Goal: Information Seeking & Learning: Check status

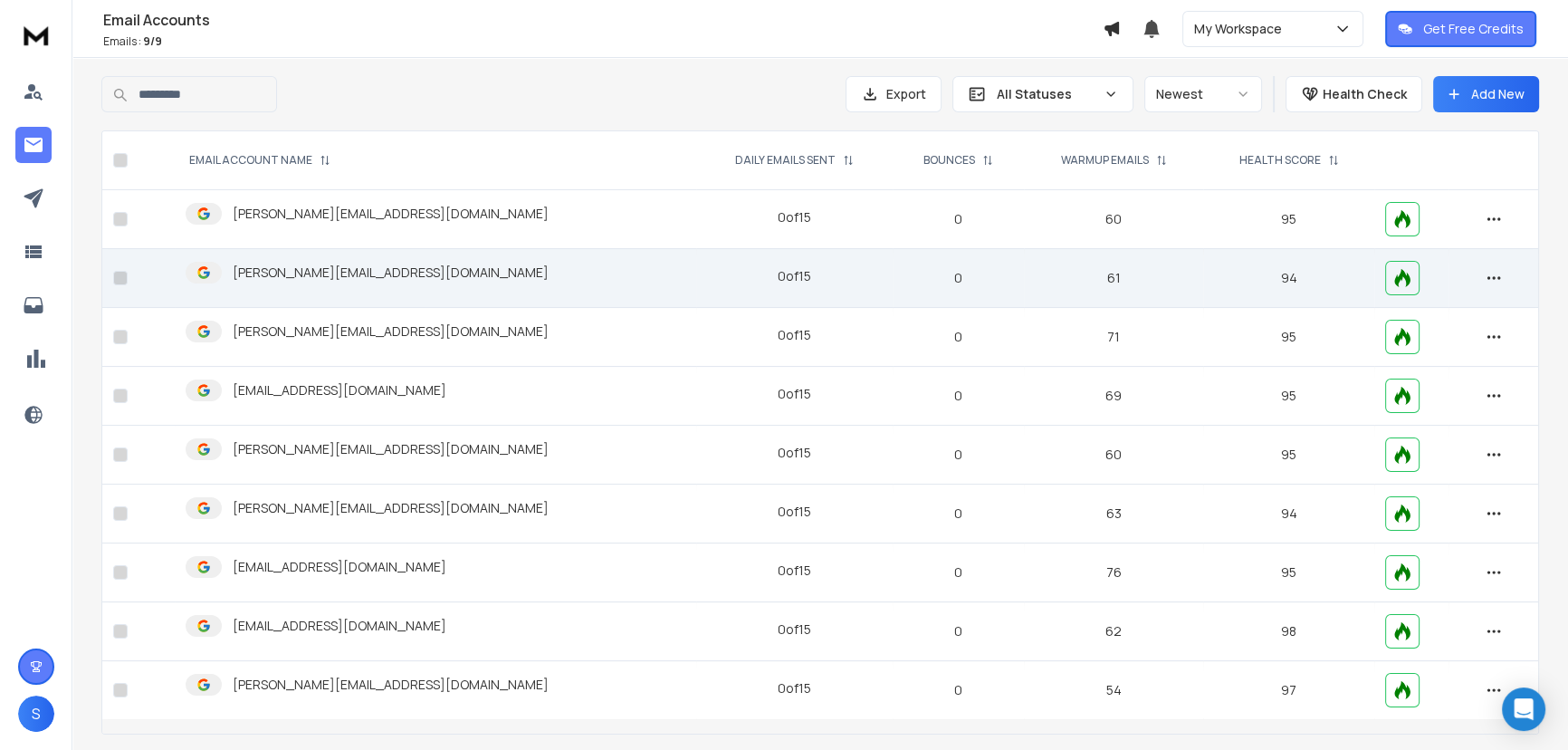
click at [716, 292] on td "0 of 15" at bounding box center [794, 272] width 196 height 48
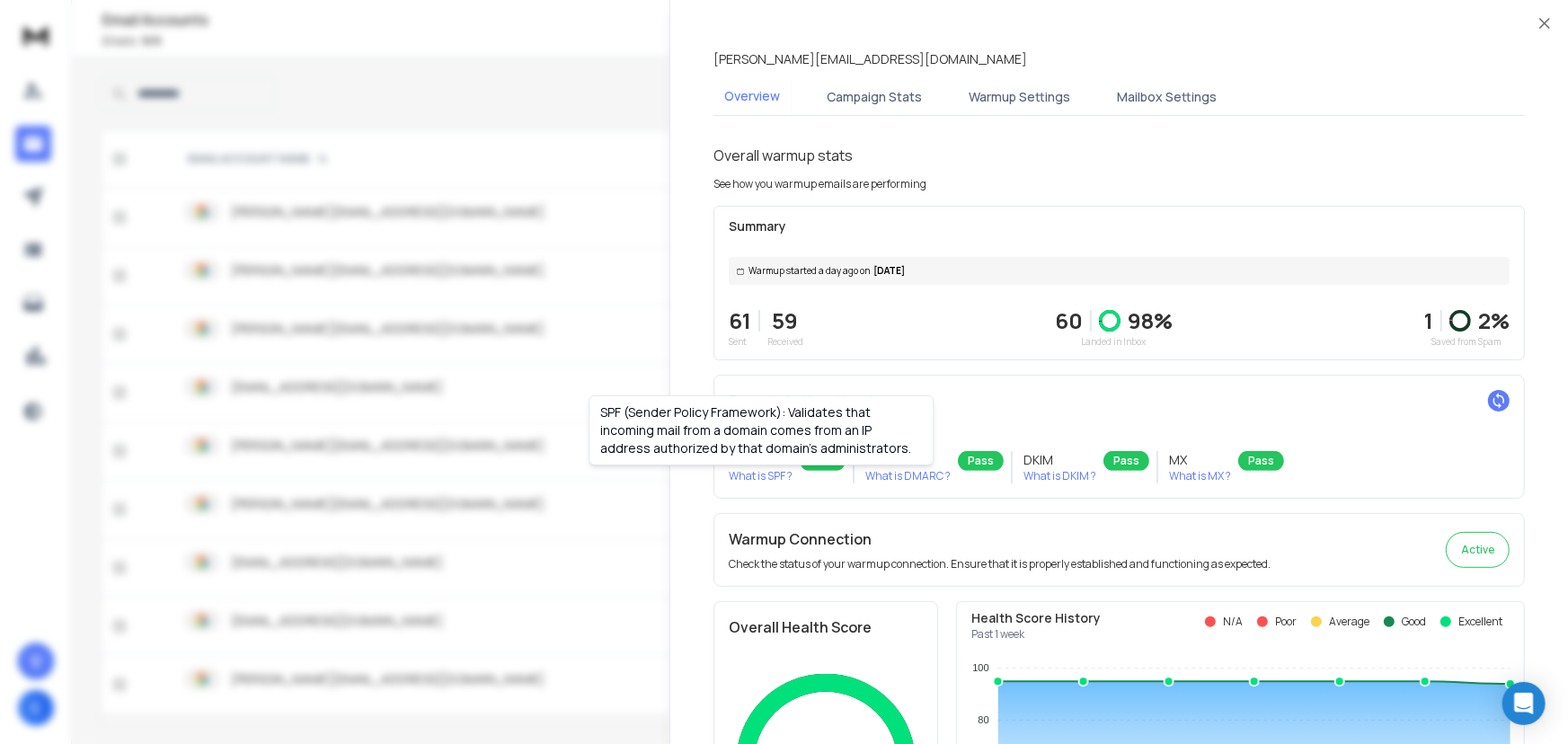
click at [488, 537] on div at bounding box center [784, 372] width 1568 height 744
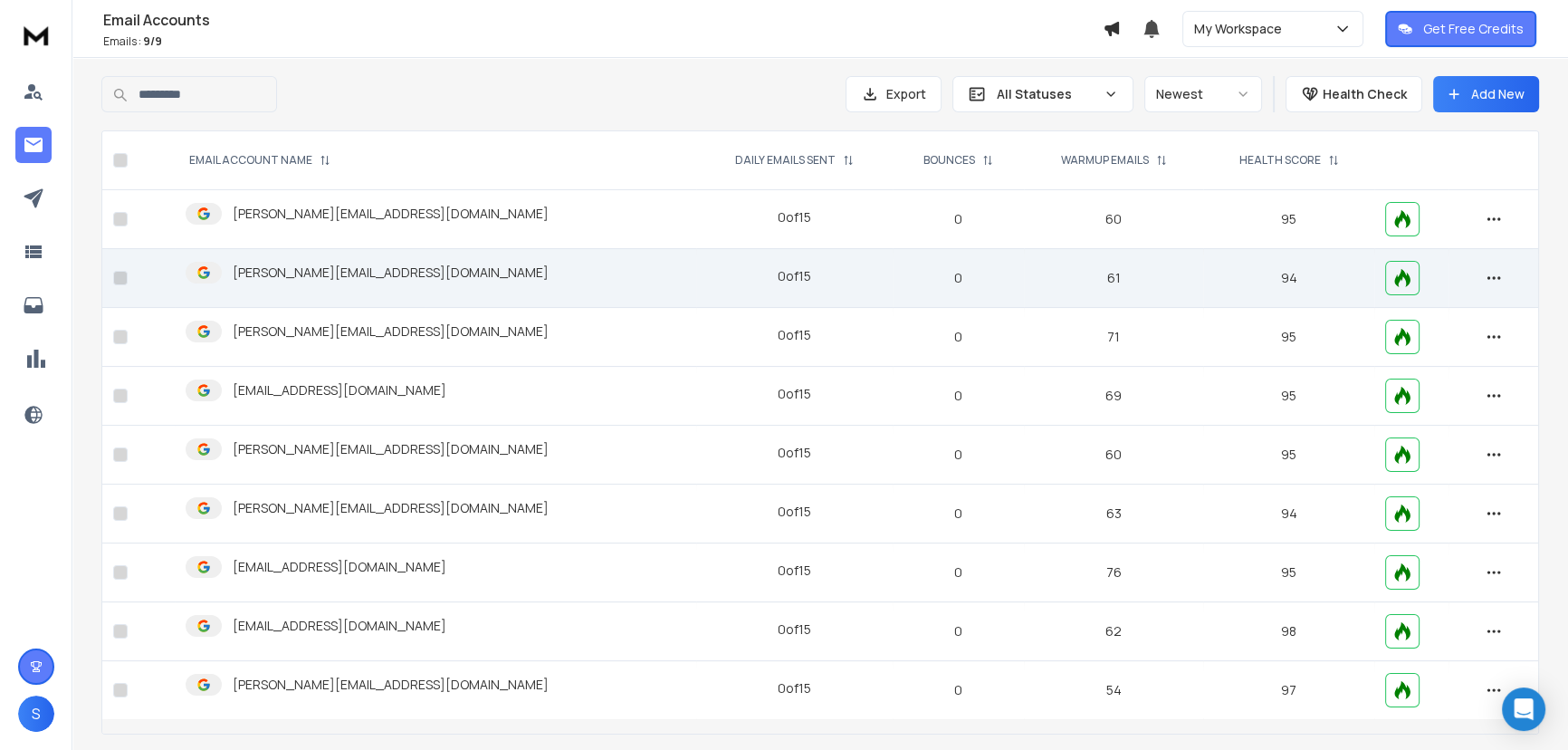
click at [1024, 290] on td "61" at bounding box center [1114, 278] width 179 height 59
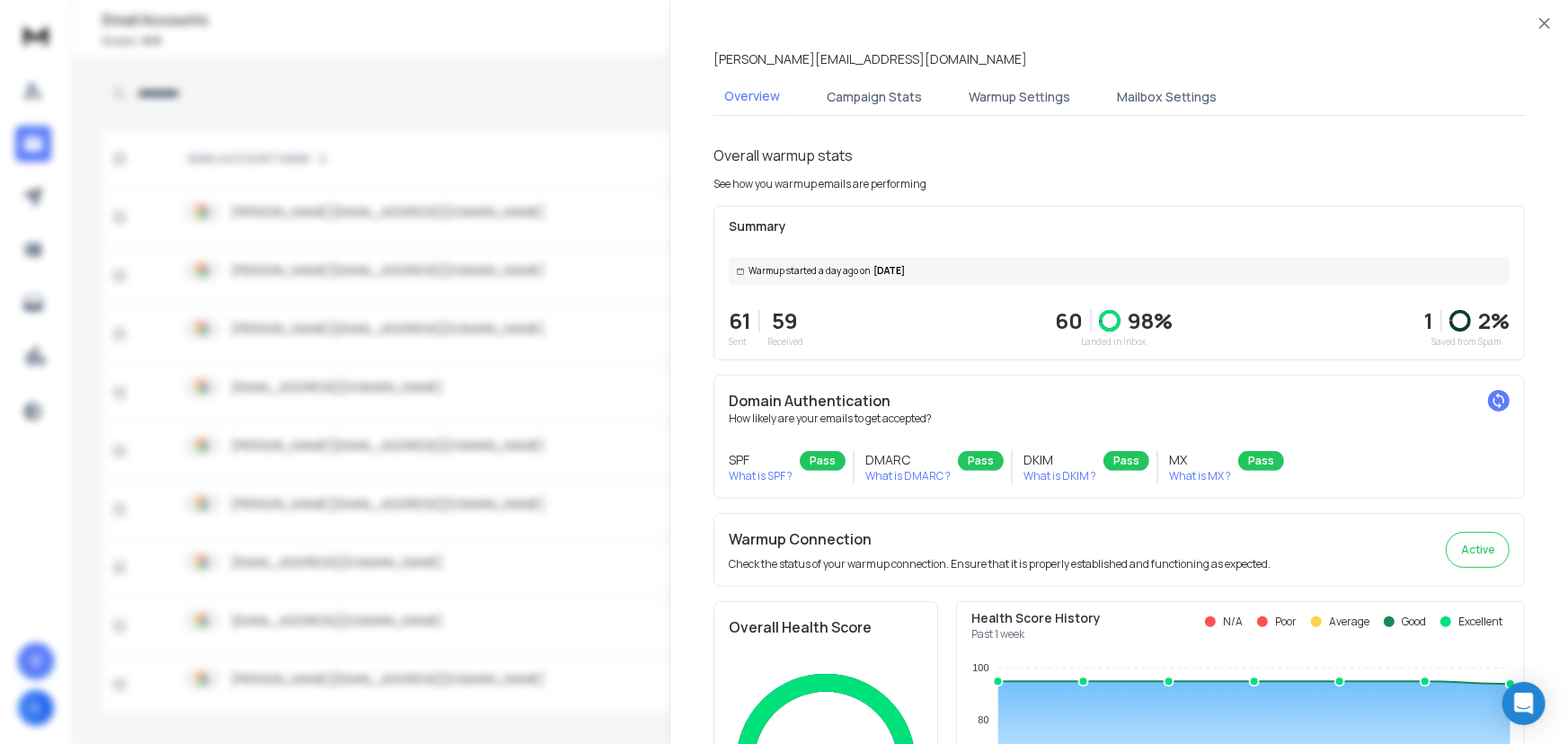
click at [755, 54] on p "[PERSON_NAME][EMAIL_ADDRESS][DOMAIN_NAME]" at bounding box center [869, 58] width 313 height 18
copy p "[PERSON_NAME][EMAIL_ADDRESS][DOMAIN_NAME]"
click at [548, 101] on div at bounding box center [784, 372] width 1568 height 744
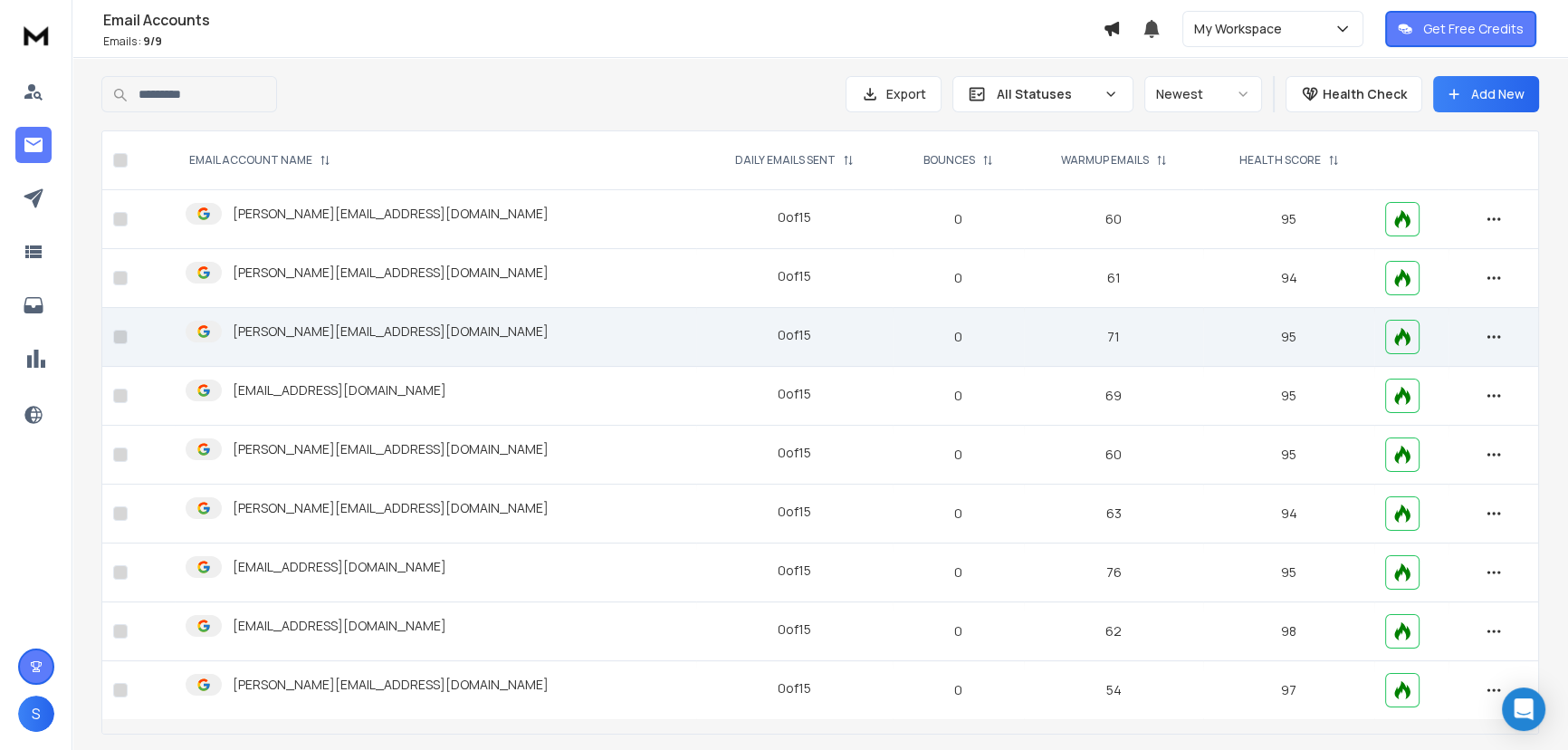
click at [513, 329] on div "[PERSON_NAME][EMAIL_ADDRESS][DOMAIN_NAME]" at bounding box center [435, 331] width 500 height 21
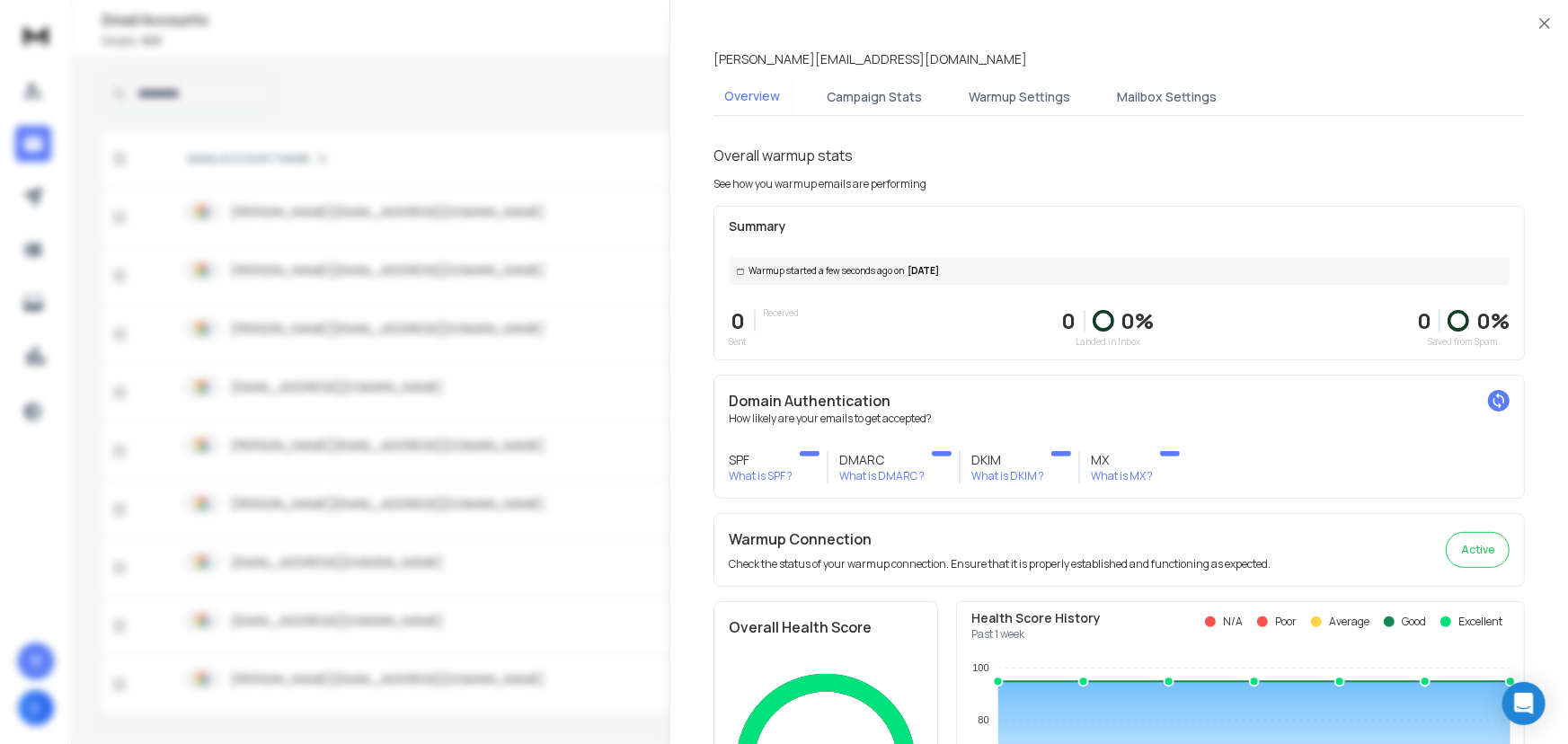
click at [516, 487] on div at bounding box center [784, 372] width 1568 height 744
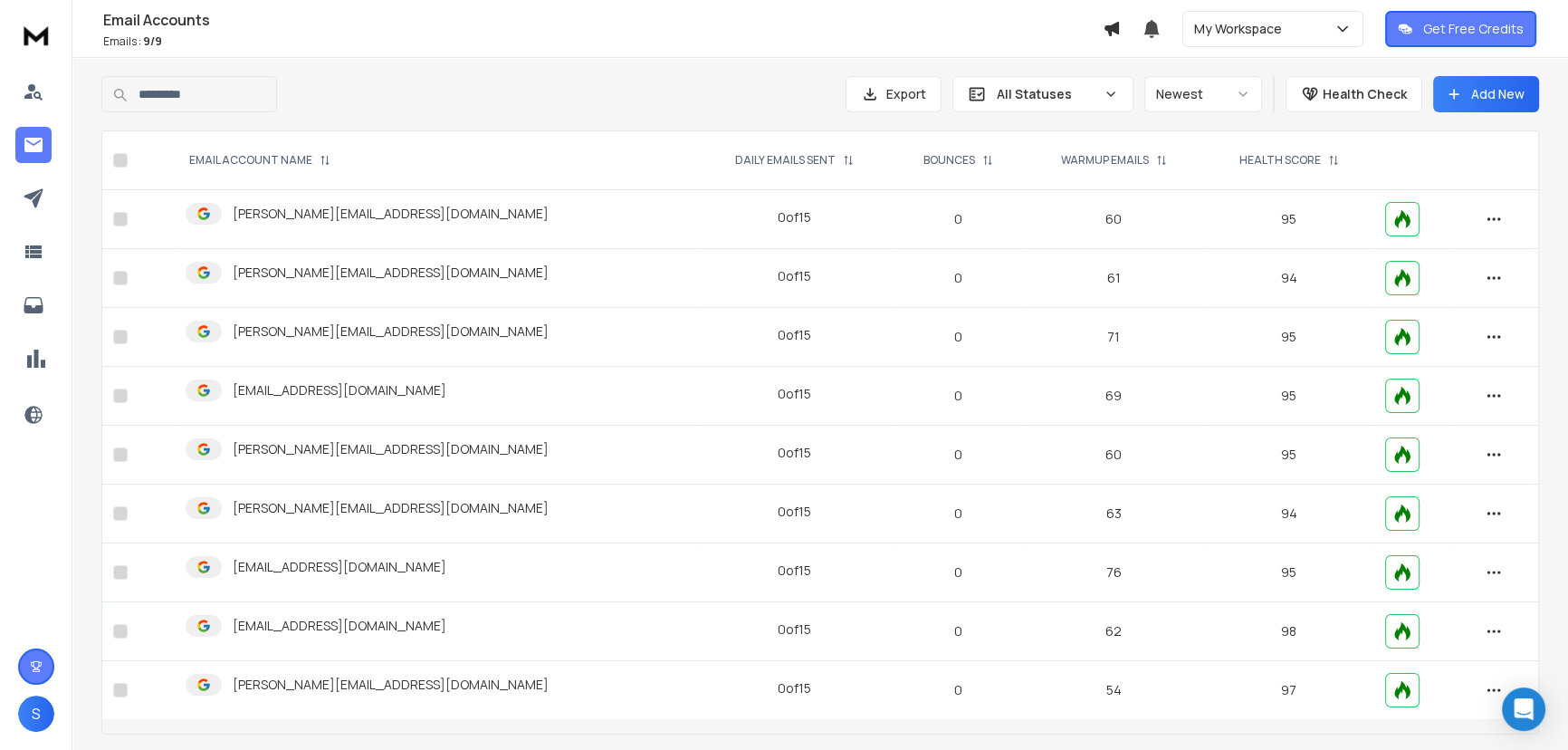
click at [1265, 170] on th "HEALTH SCORE" at bounding box center [1289, 160] width 171 height 59
click at [1265, 165] on p "HEALTH SCORE" at bounding box center [1279, 160] width 81 height 15
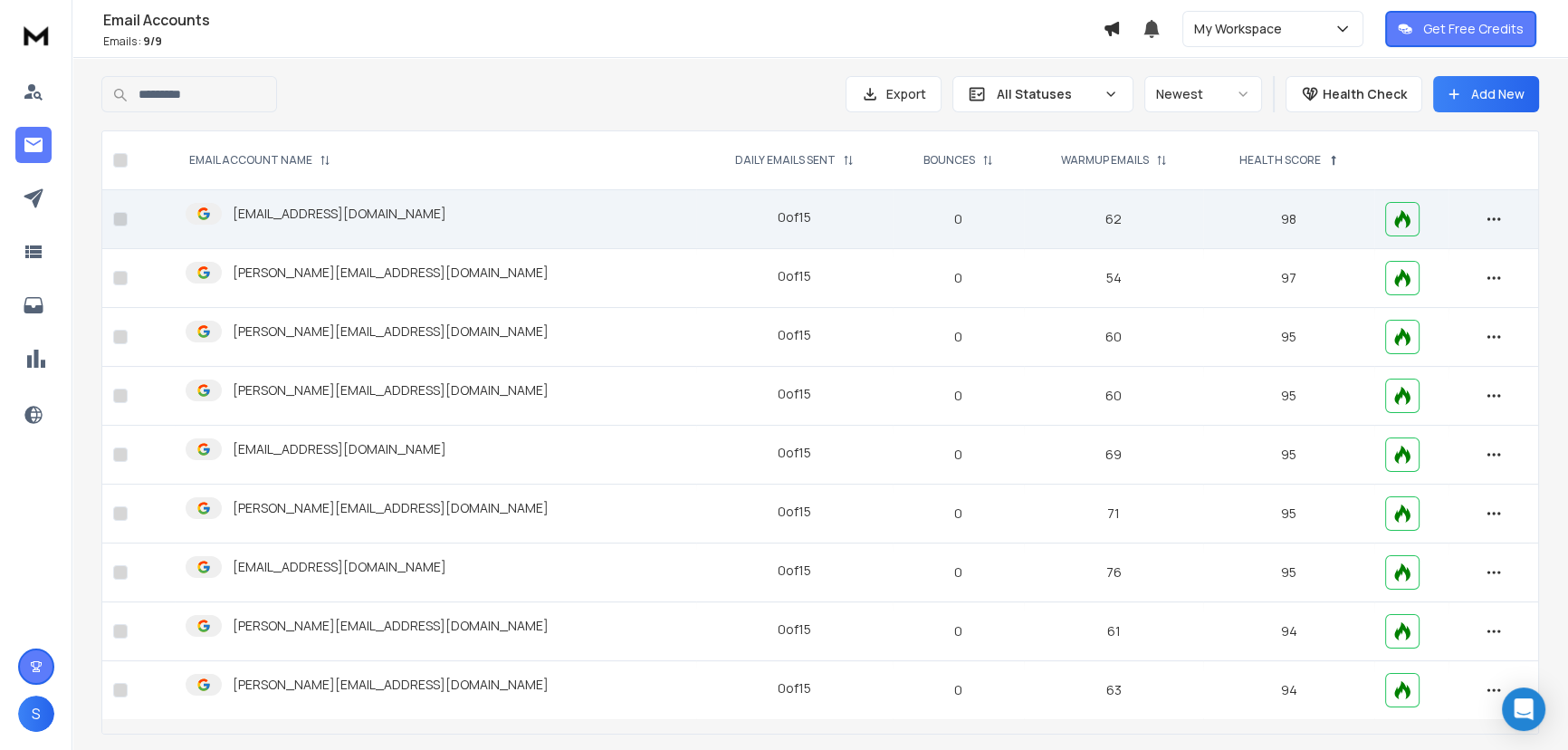
click at [1248, 215] on td "98" at bounding box center [1289, 219] width 171 height 59
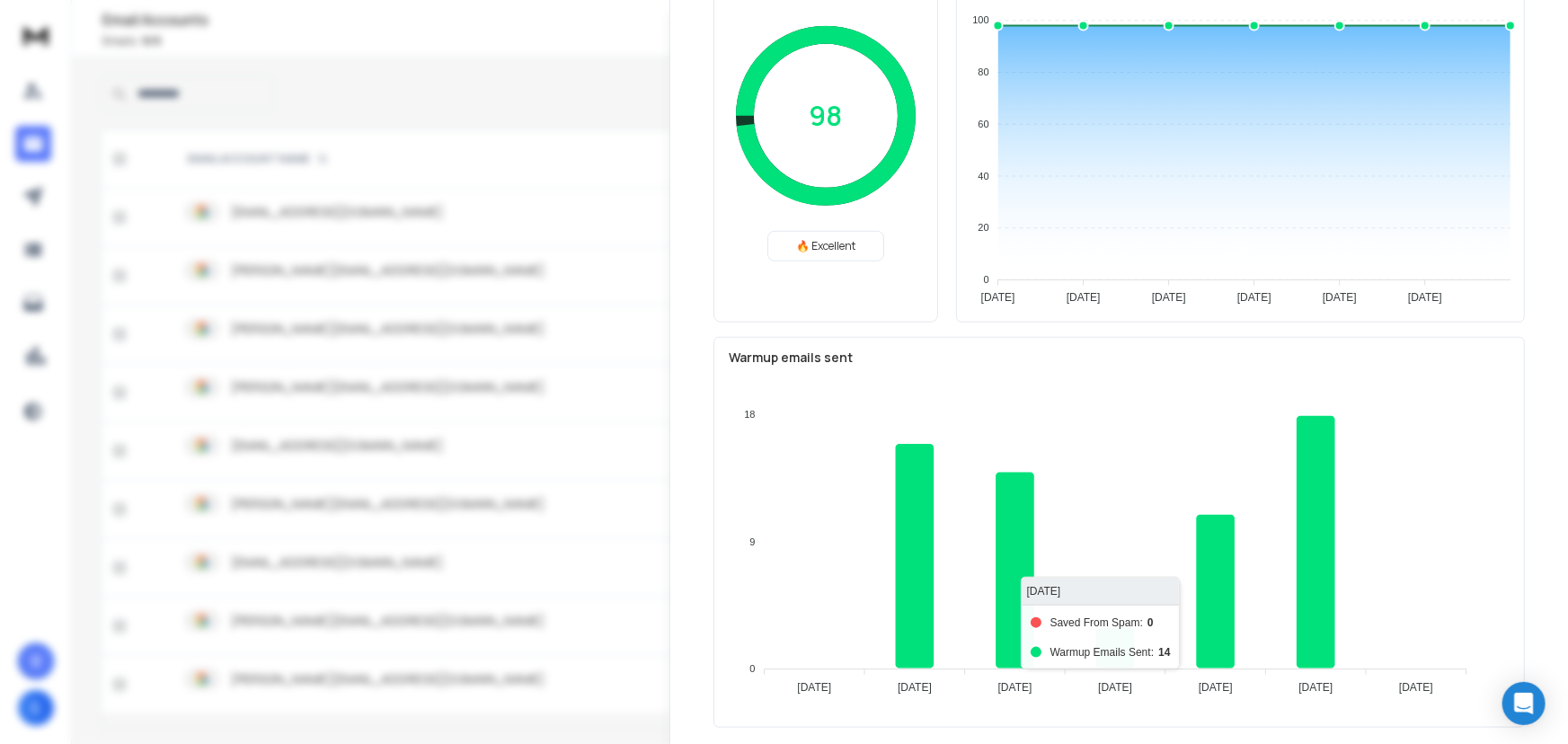
scroll to position [680, 0]
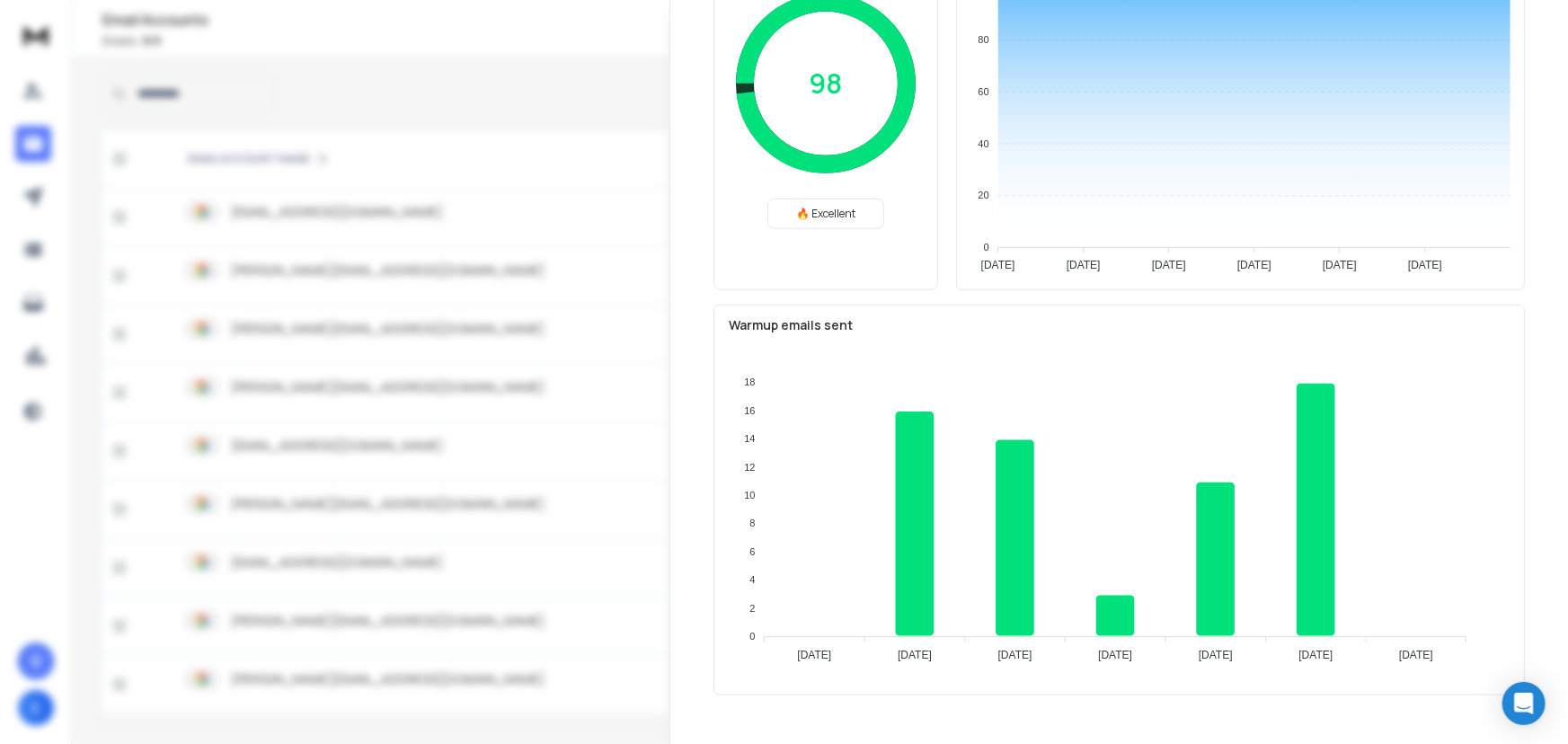
click at [431, 281] on div at bounding box center [784, 372] width 1568 height 744
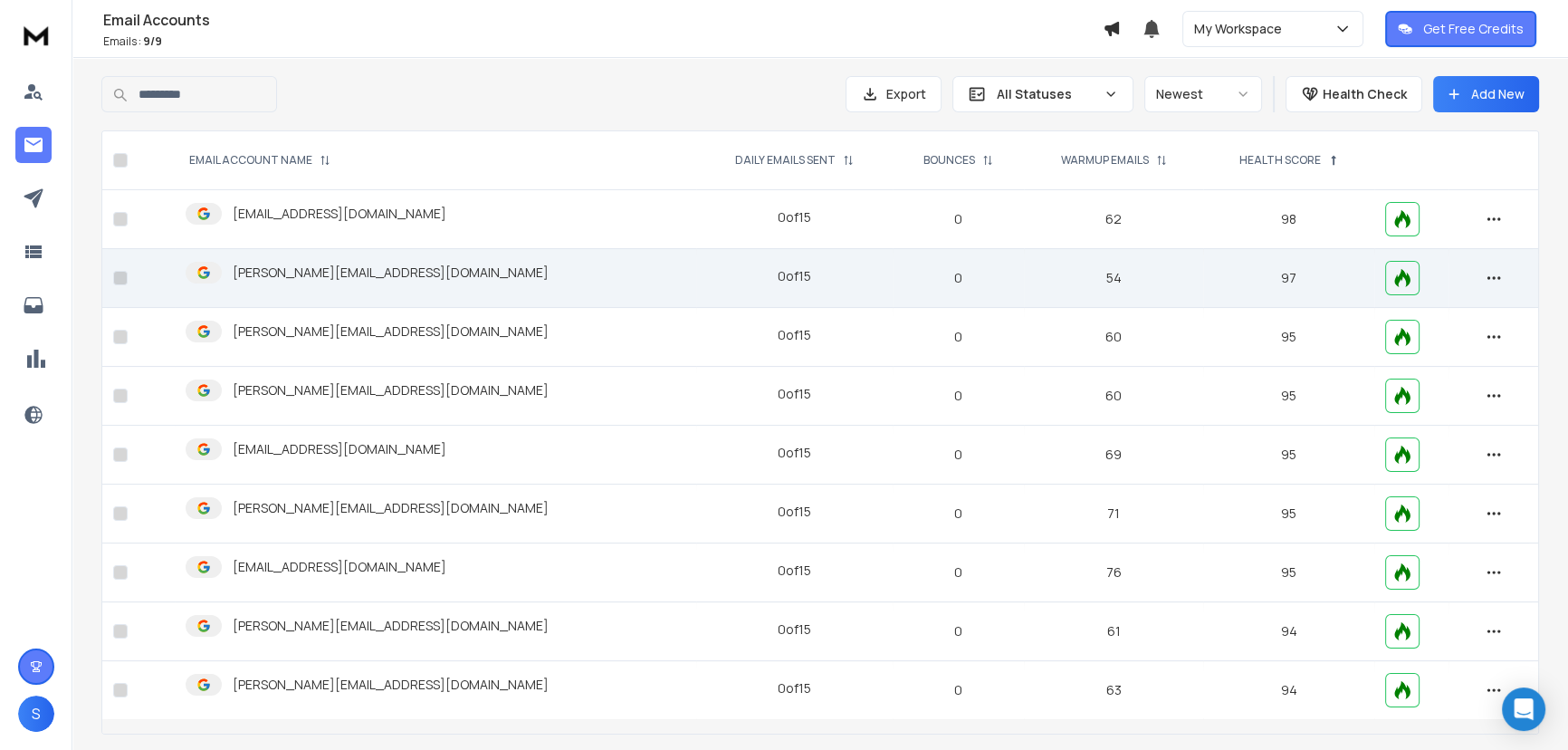
click at [434, 279] on div "[PERSON_NAME][EMAIL_ADDRESS][DOMAIN_NAME]" at bounding box center [435, 272] width 500 height 21
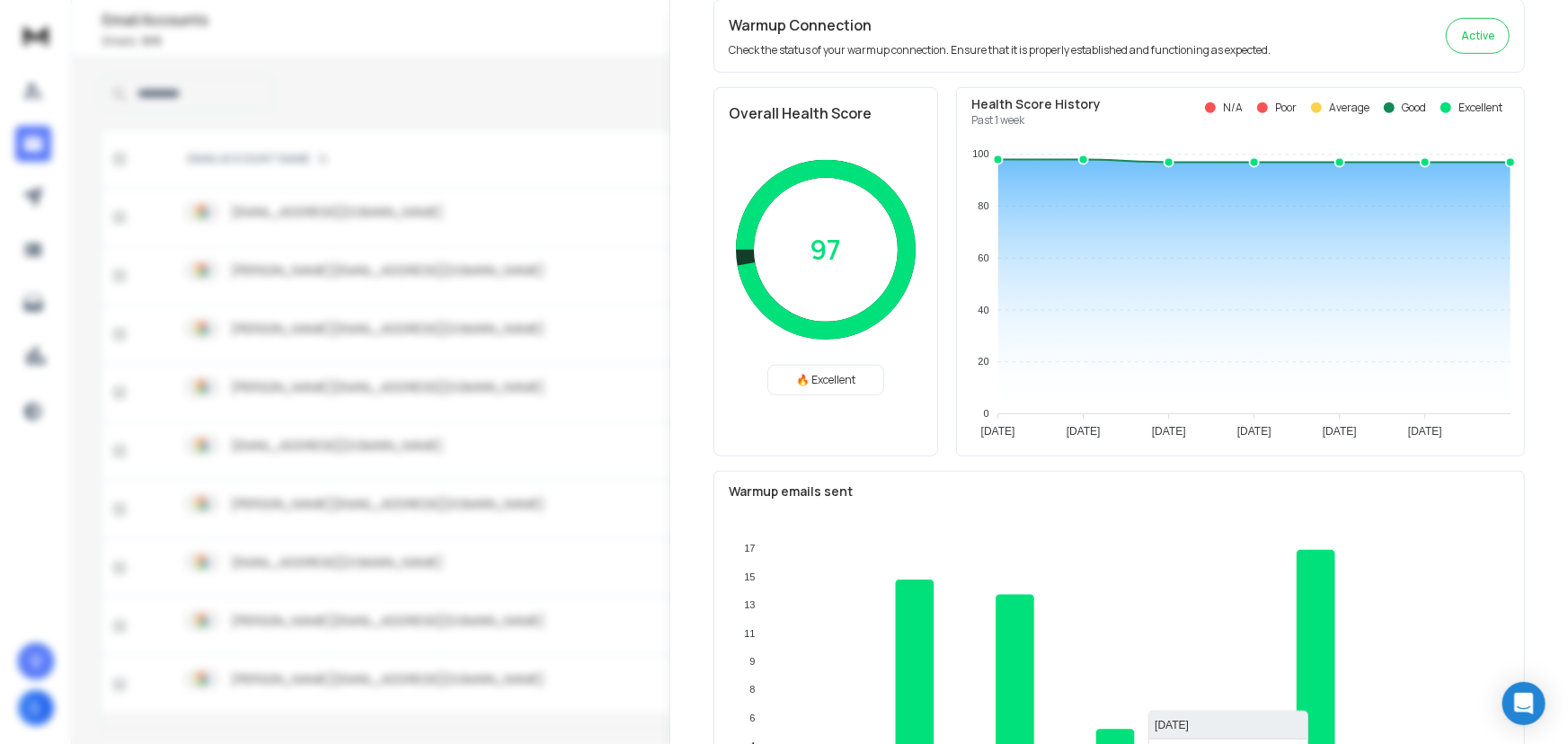
scroll to position [0, 0]
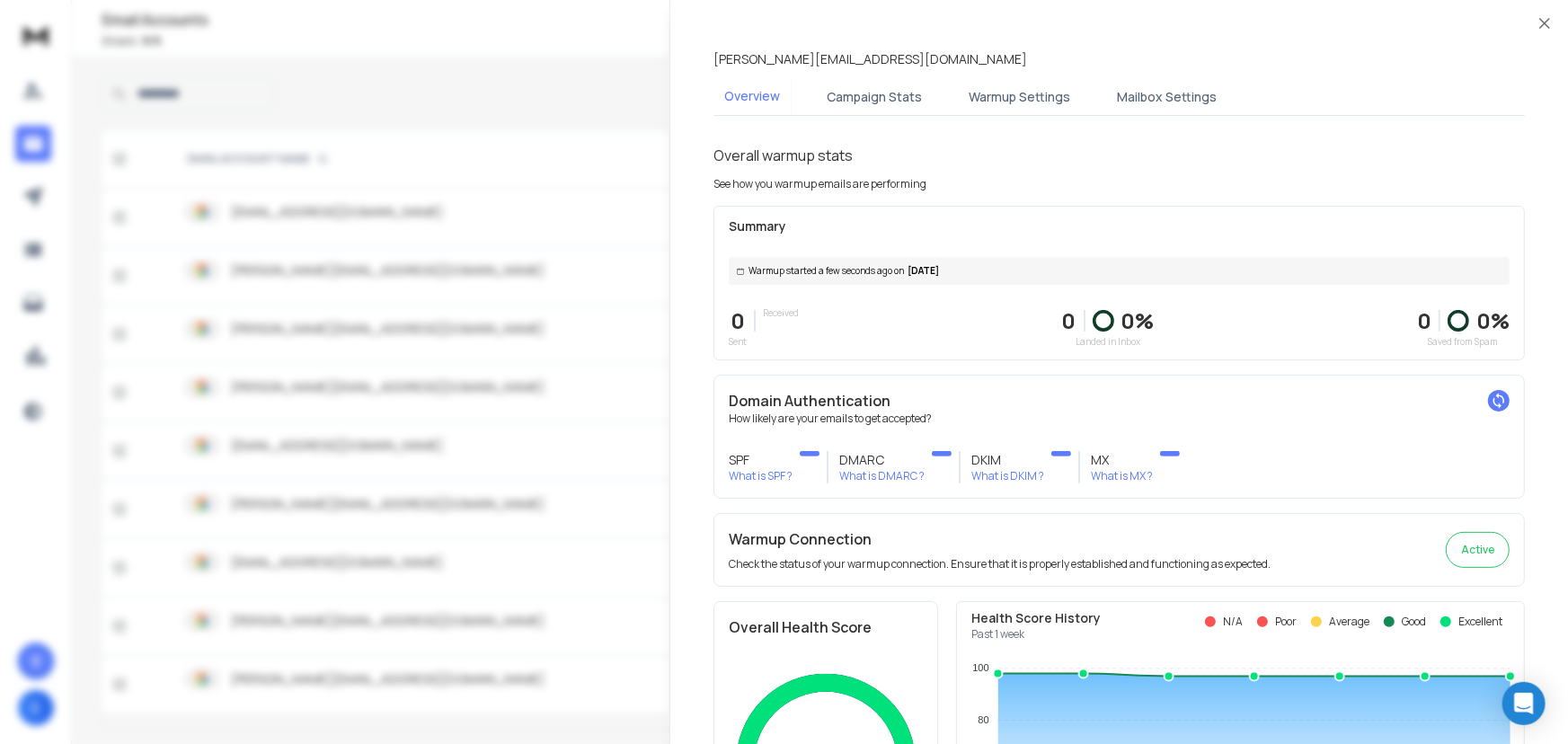
click at [318, 372] on div at bounding box center [784, 372] width 1568 height 744
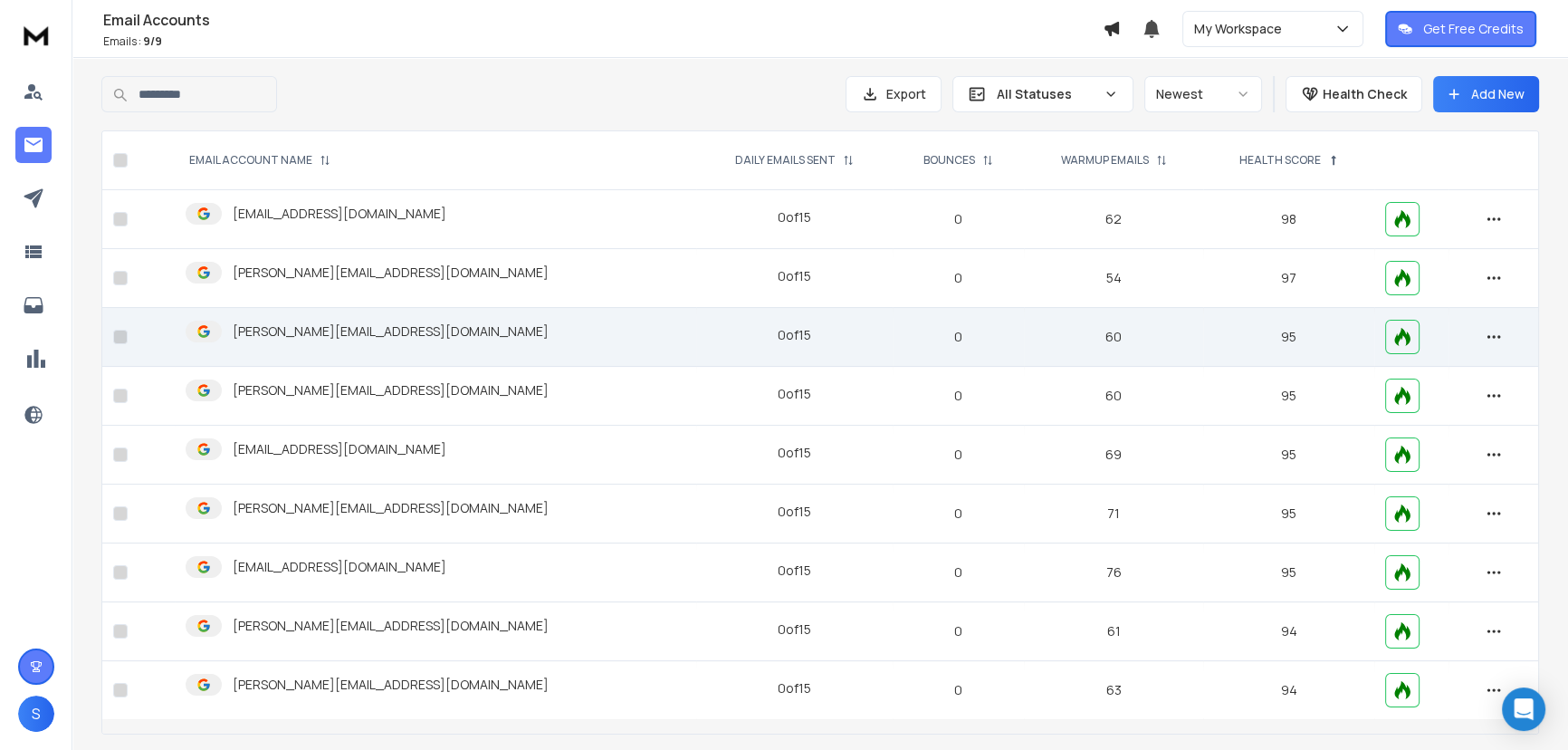
click at [358, 336] on p "[PERSON_NAME][EMAIL_ADDRESS][DOMAIN_NAME]" at bounding box center [390, 331] width 316 height 18
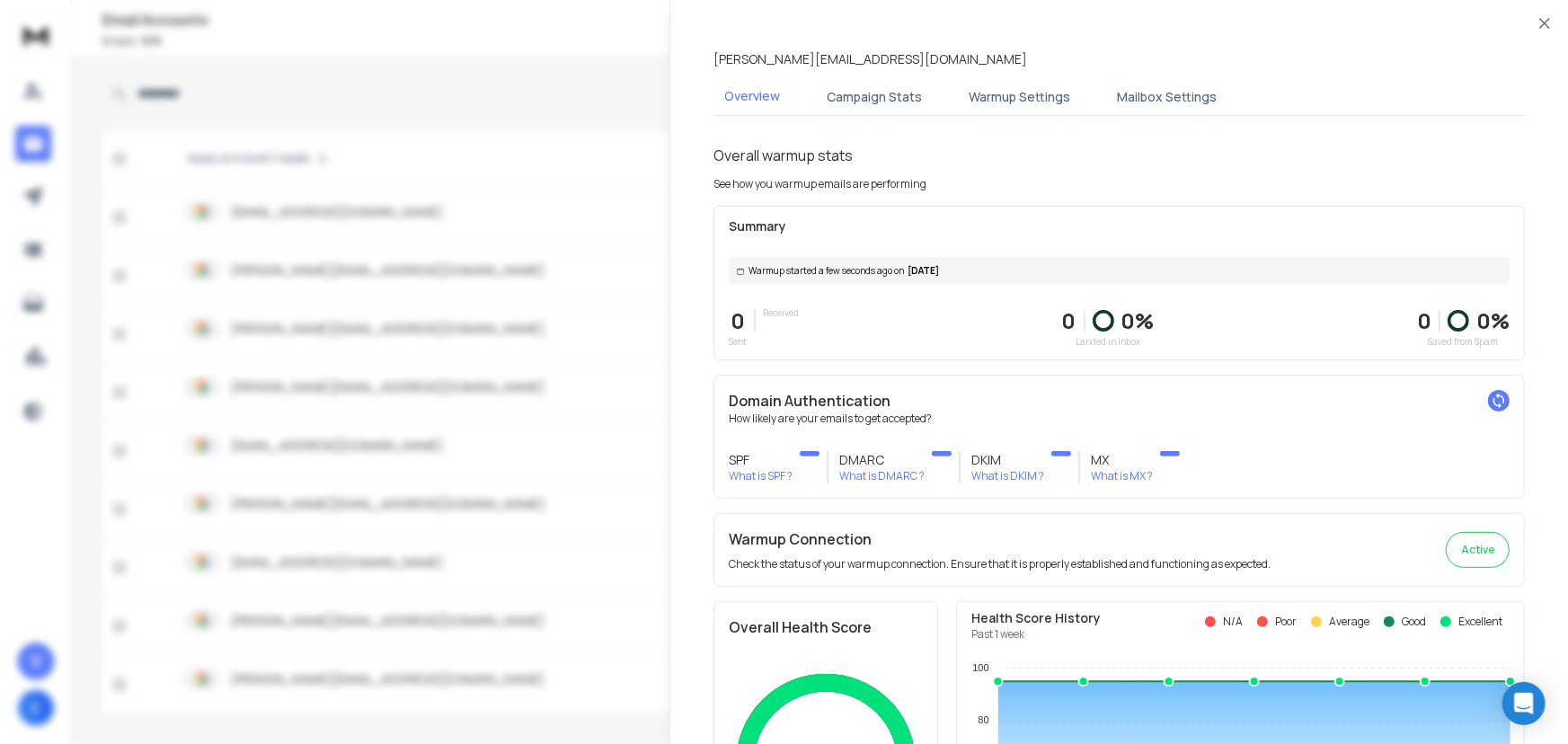
click at [431, 349] on div at bounding box center [784, 372] width 1568 height 744
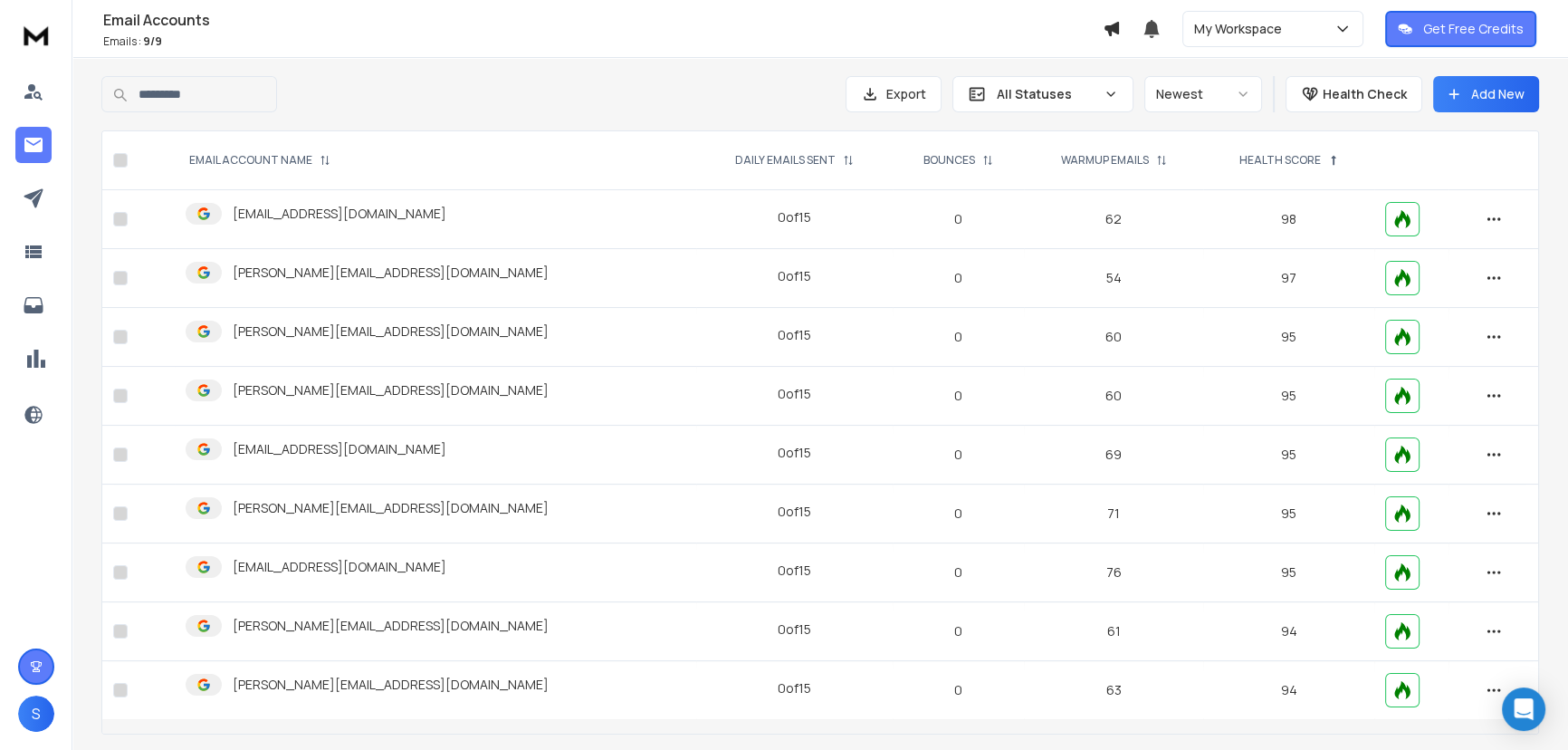
click at [434, 352] on td "[PERSON_NAME][EMAIL_ADDRESS][DOMAIN_NAME]" at bounding box center [436, 337] width 521 height 59
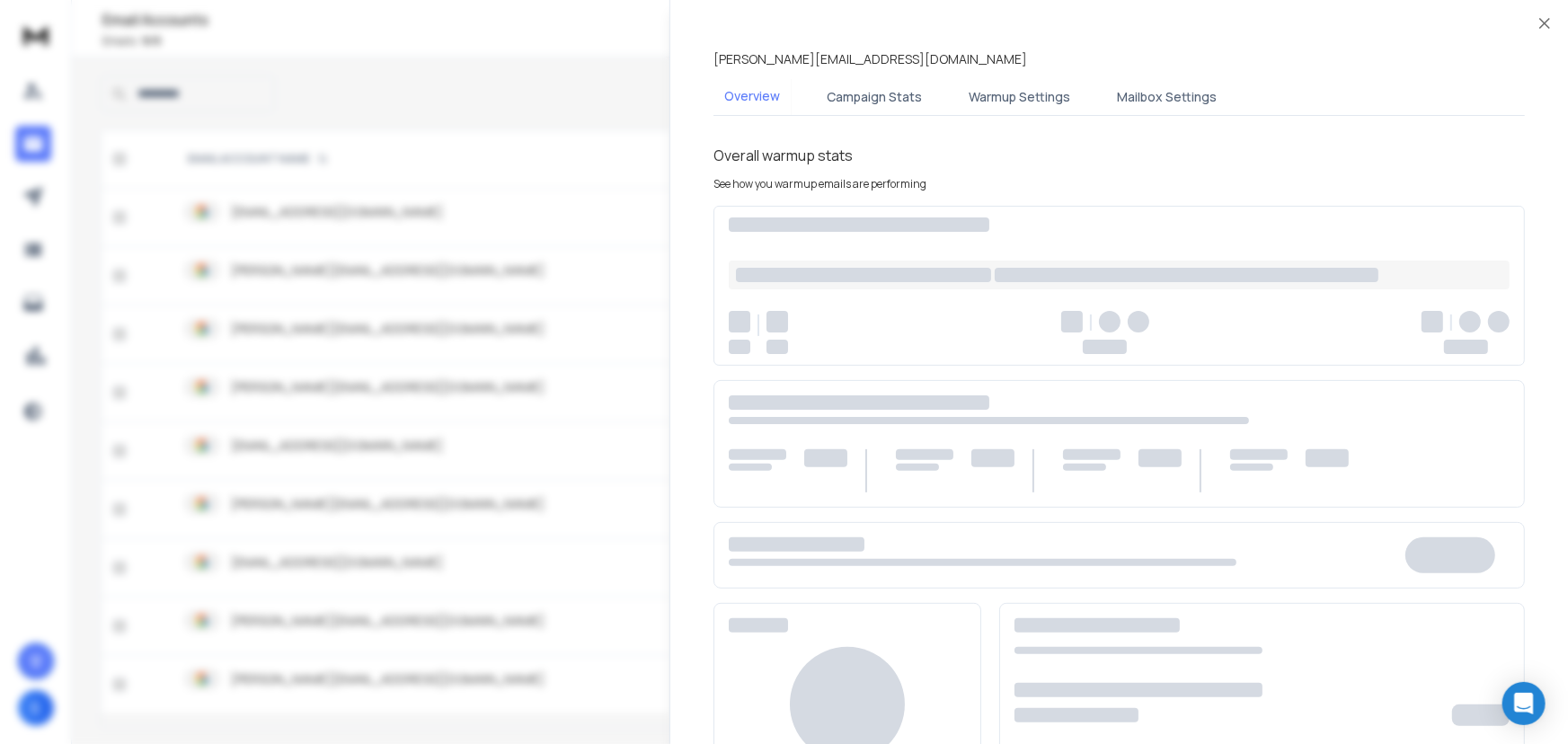
click at [431, 349] on div at bounding box center [784, 372] width 1568 height 744
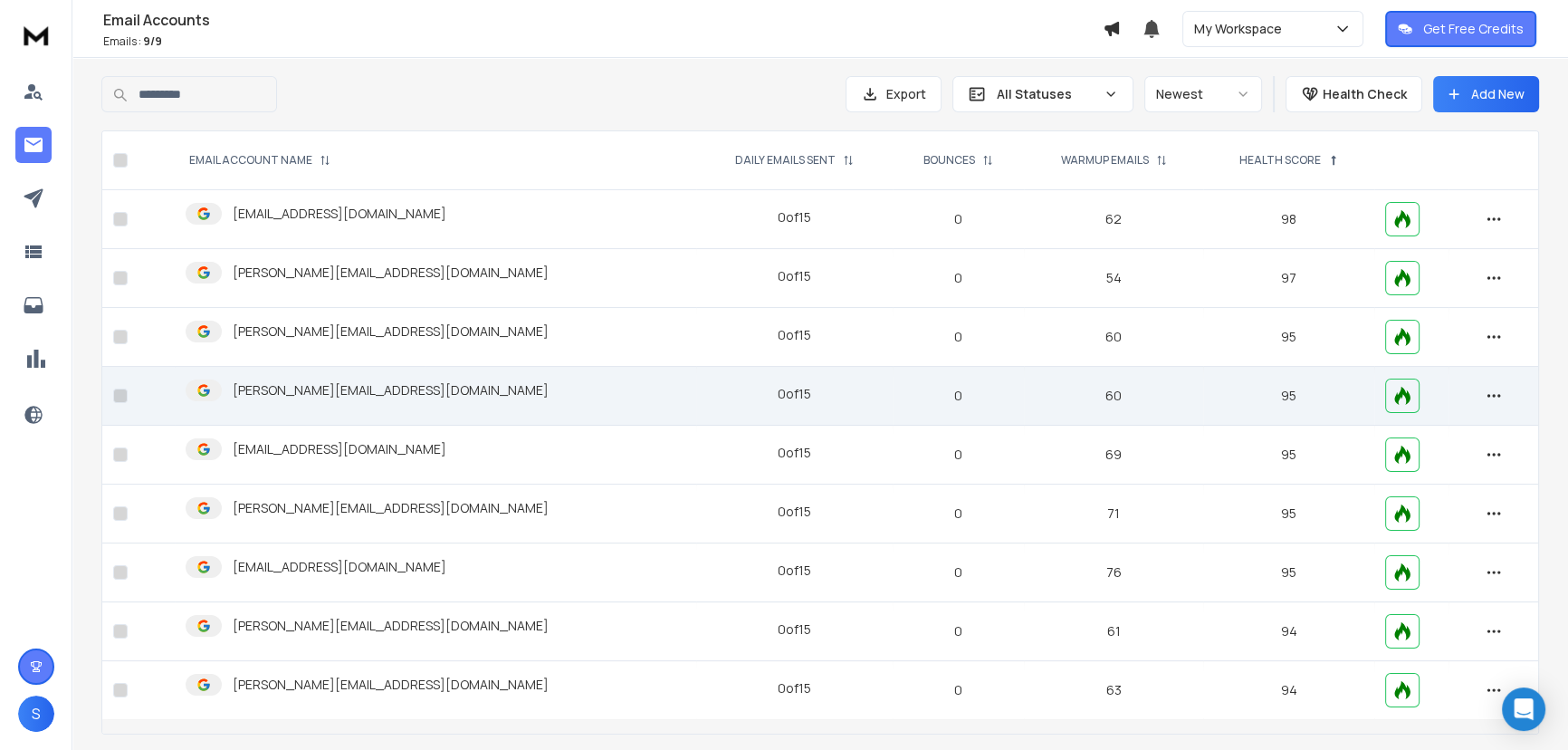
click at [392, 398] on p "[PERSON_NAME][EMAIL_ADDRESS][DOMAIN_NAME]" at bounding box center [390, 389] width 316 height 18
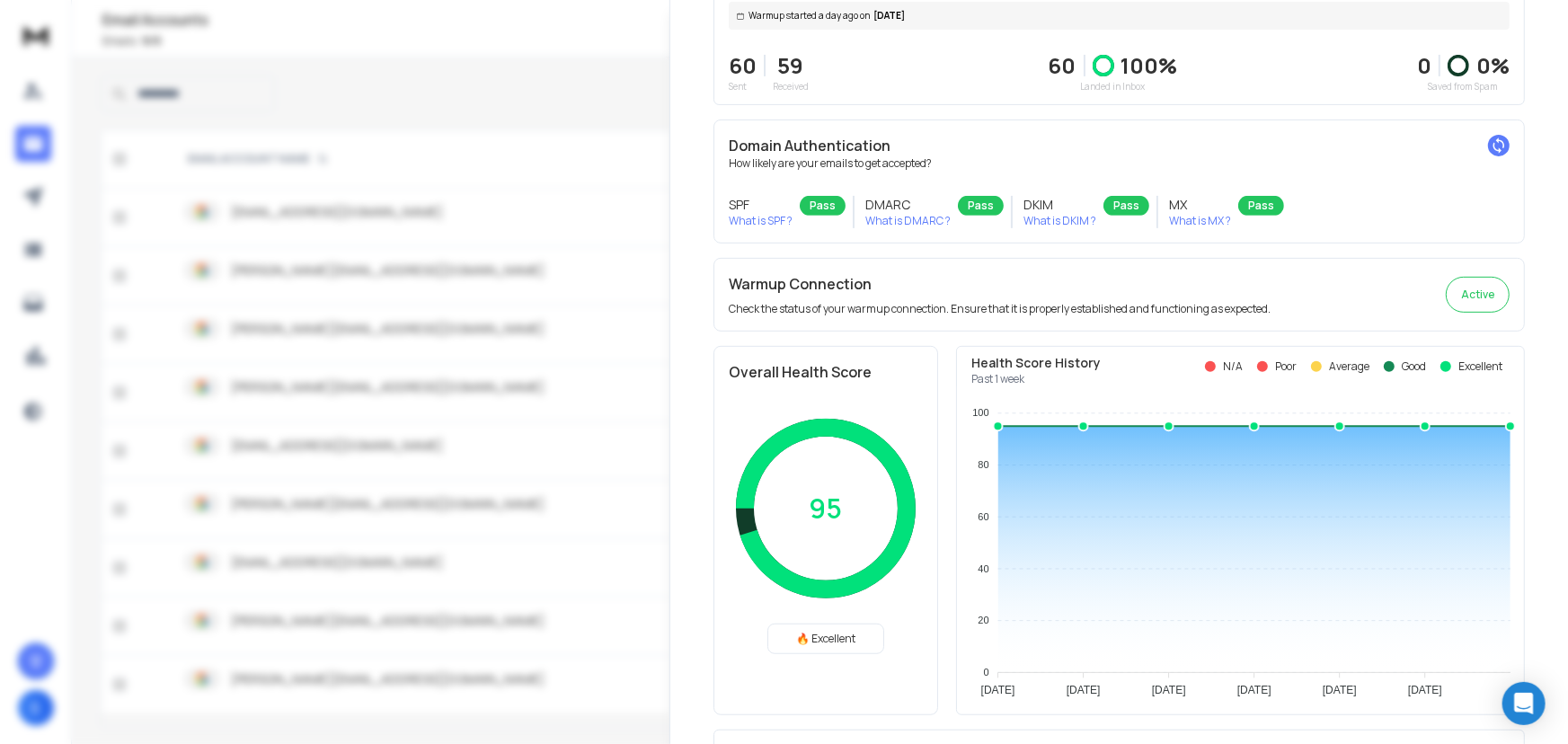
scroll to position [108, 0]
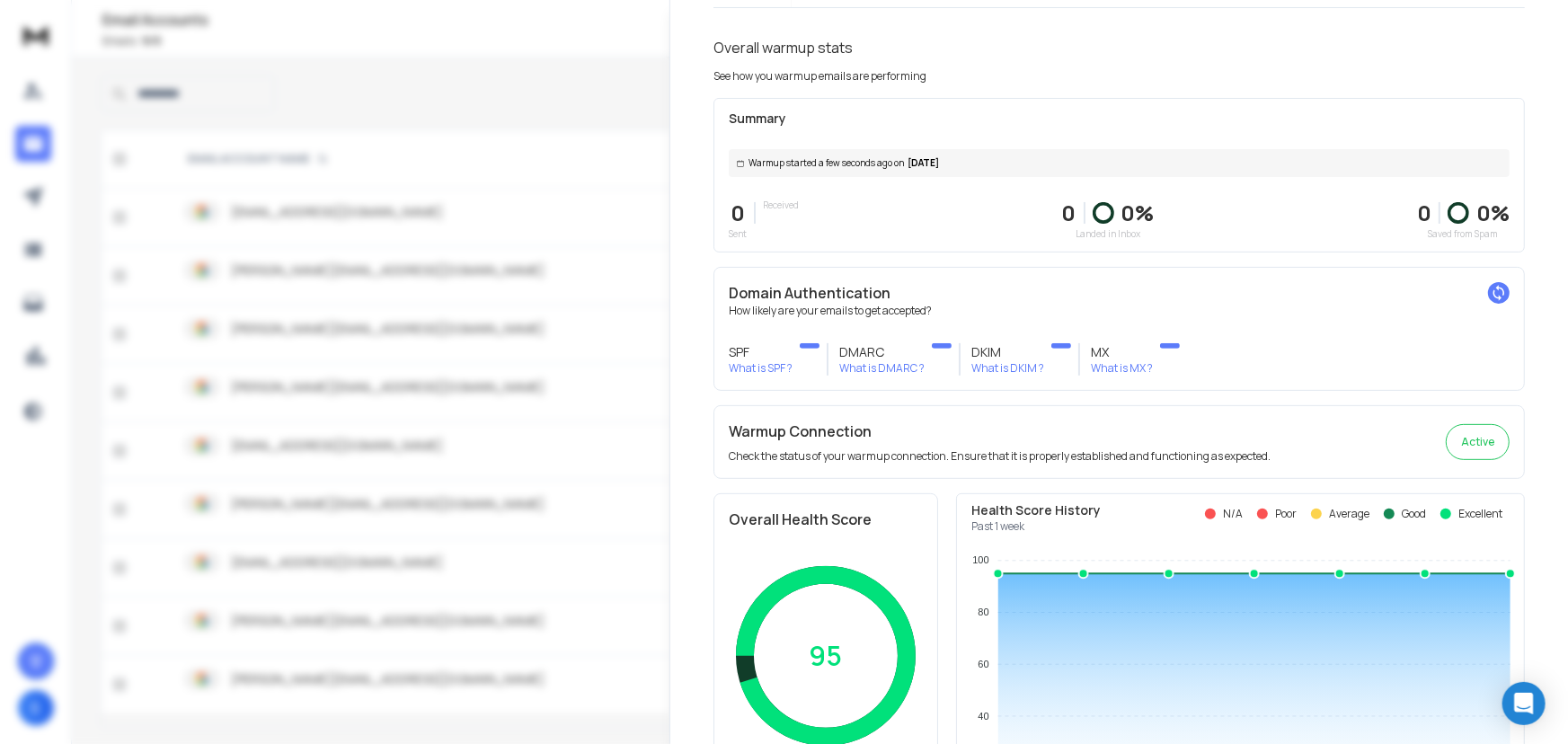
click at [480, 374] on div at bounding box center [784, 372] width 1568 height 744
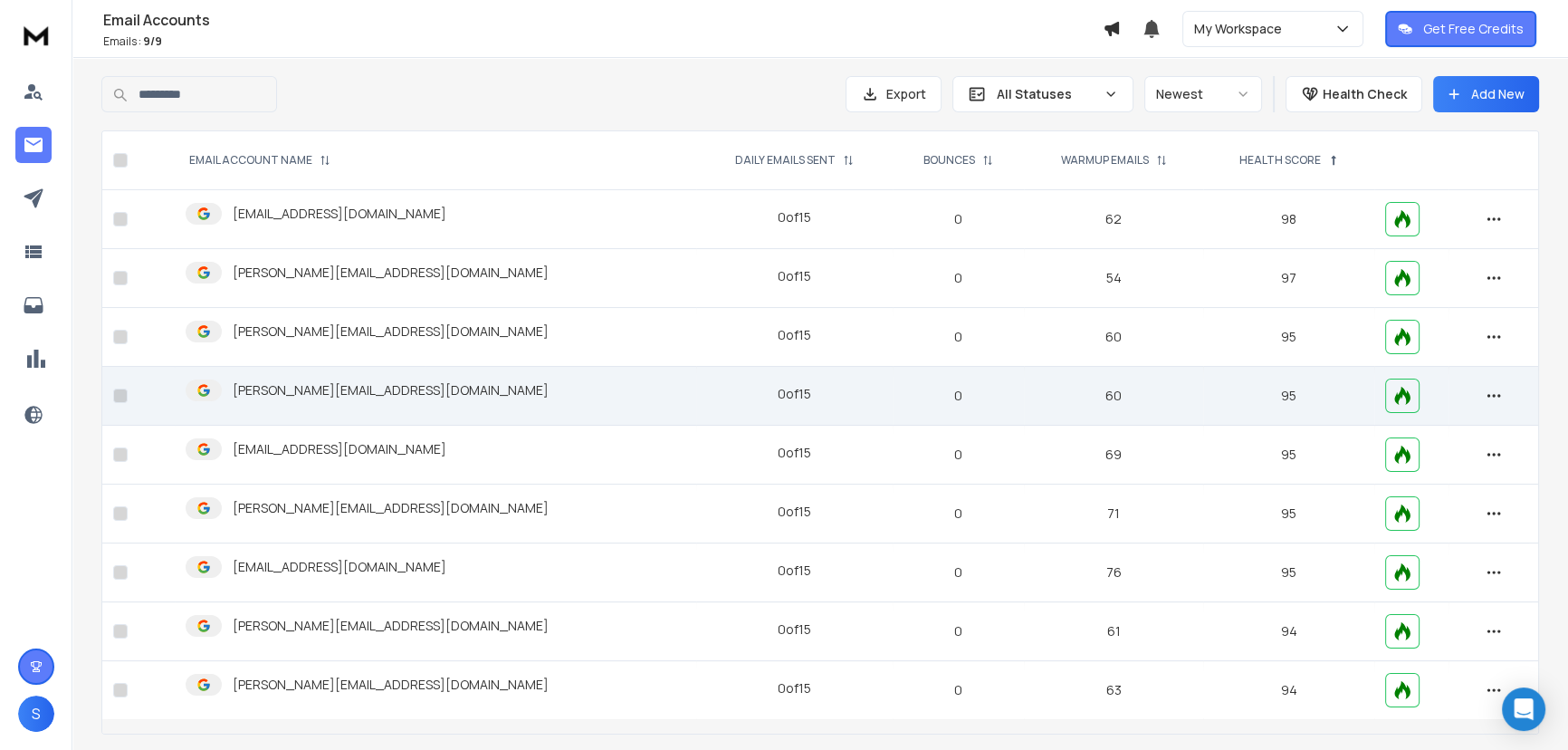
click at [480, 383] on div "[PERSON_NAME][EMAIL_ADDRESS][DOMAIN_NAME]" at bounding box center [435, 389] width 500 height 21
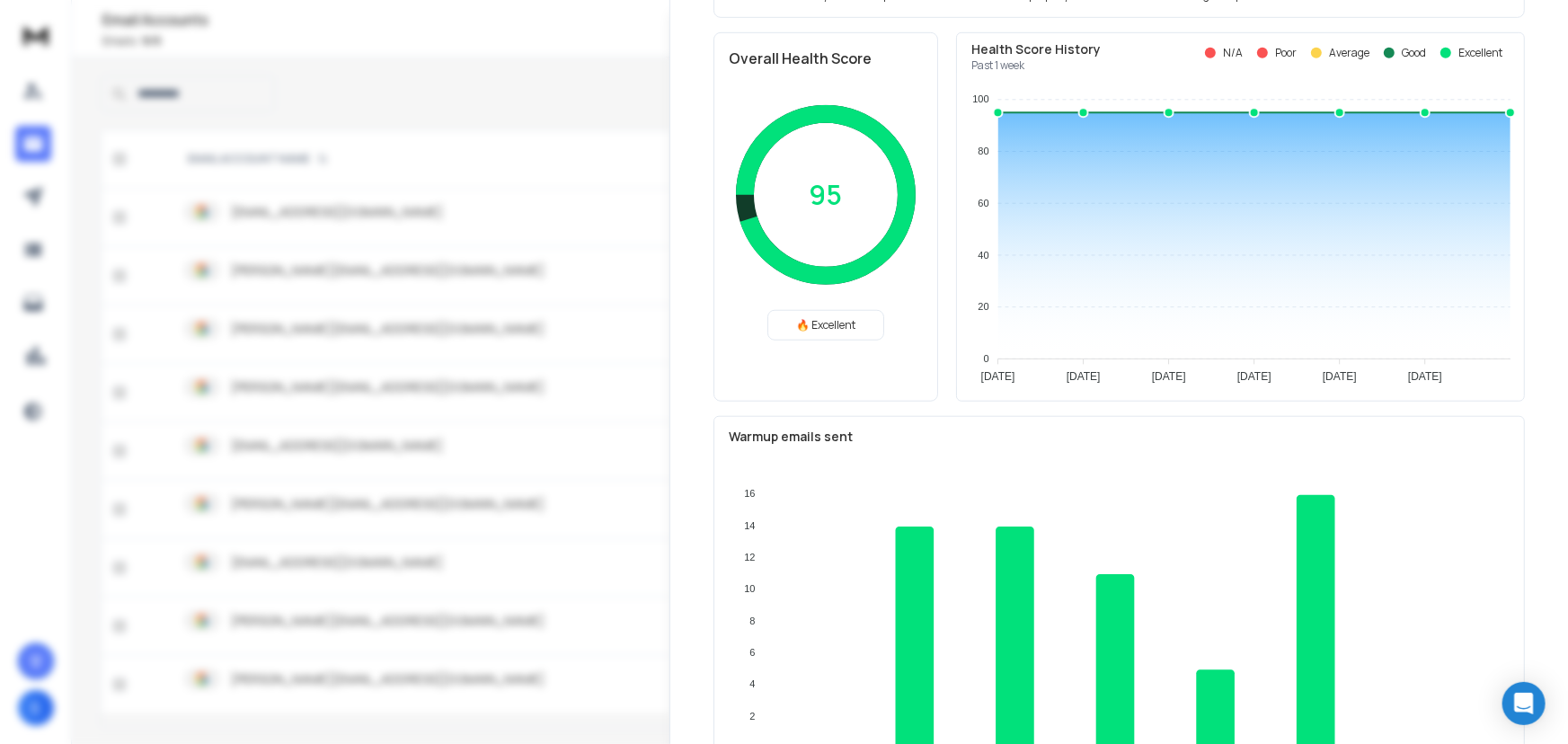
scroll to position [299, 0]
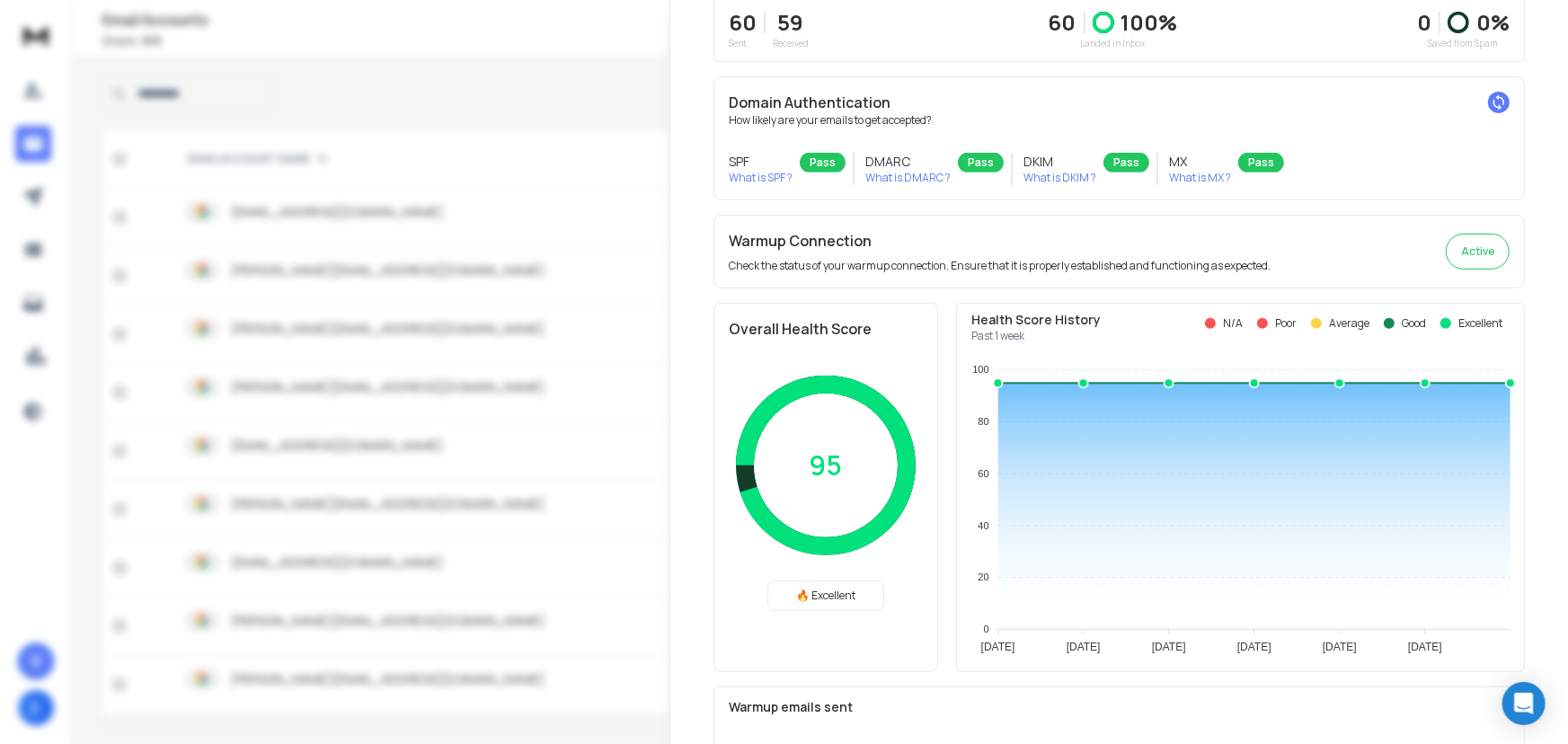
click at [548, 449] on div at bounding box center [784, 372] width 1568 height 744
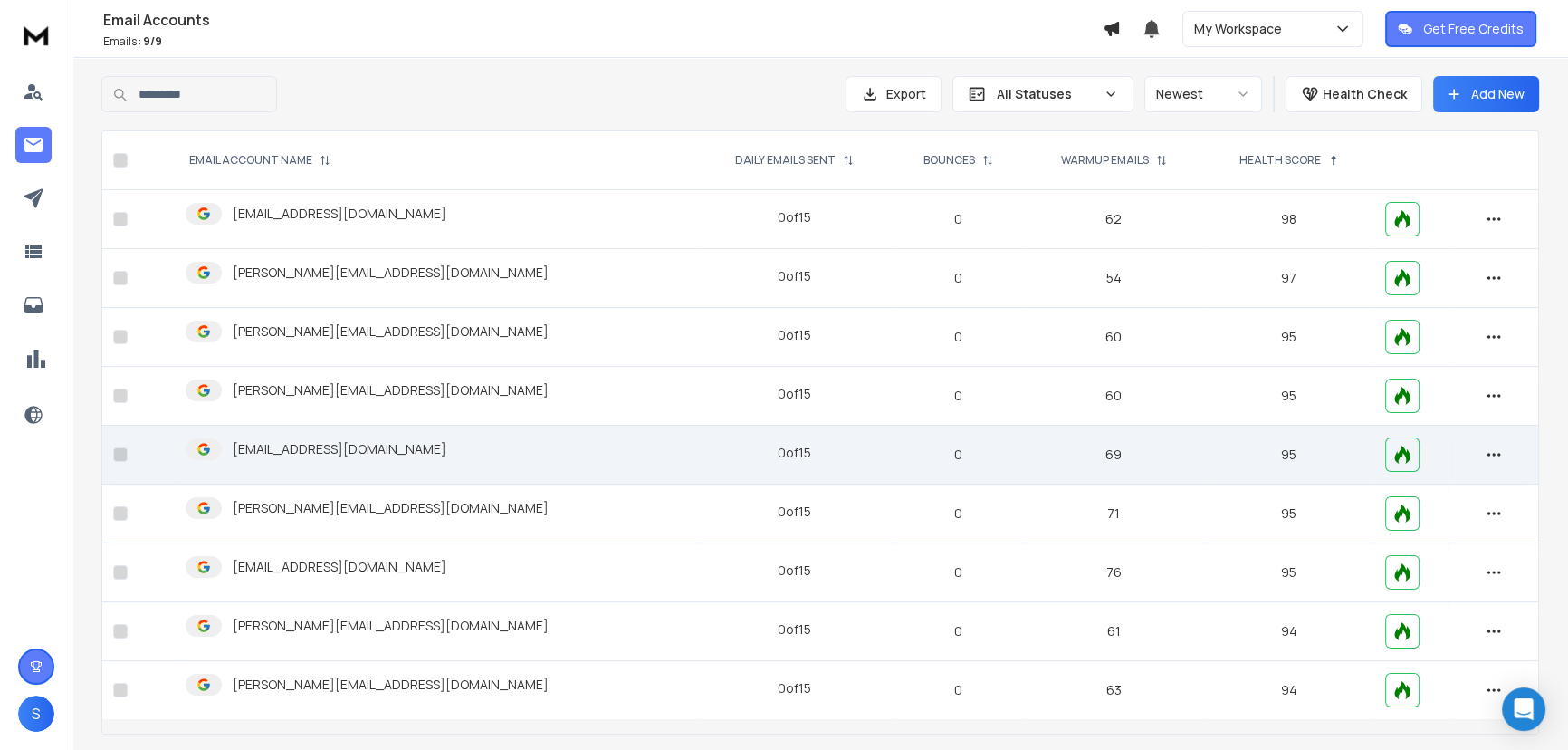
click at [546, 452] on div "[EMAIL_ADDRESS][DOMAIN_NAME]" at bounding box center [435, 449] width 500 height 21
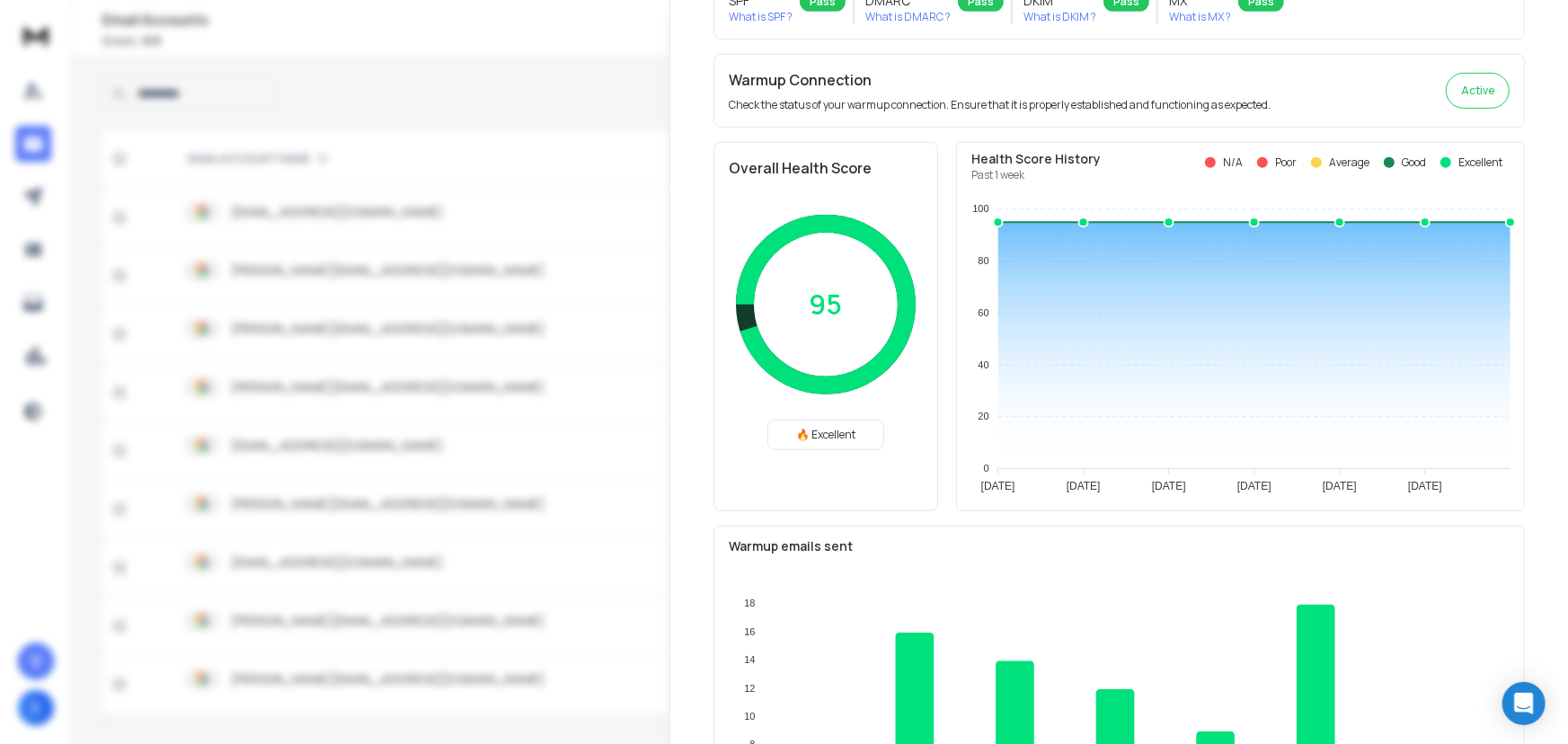
scroll to position [490, 0]
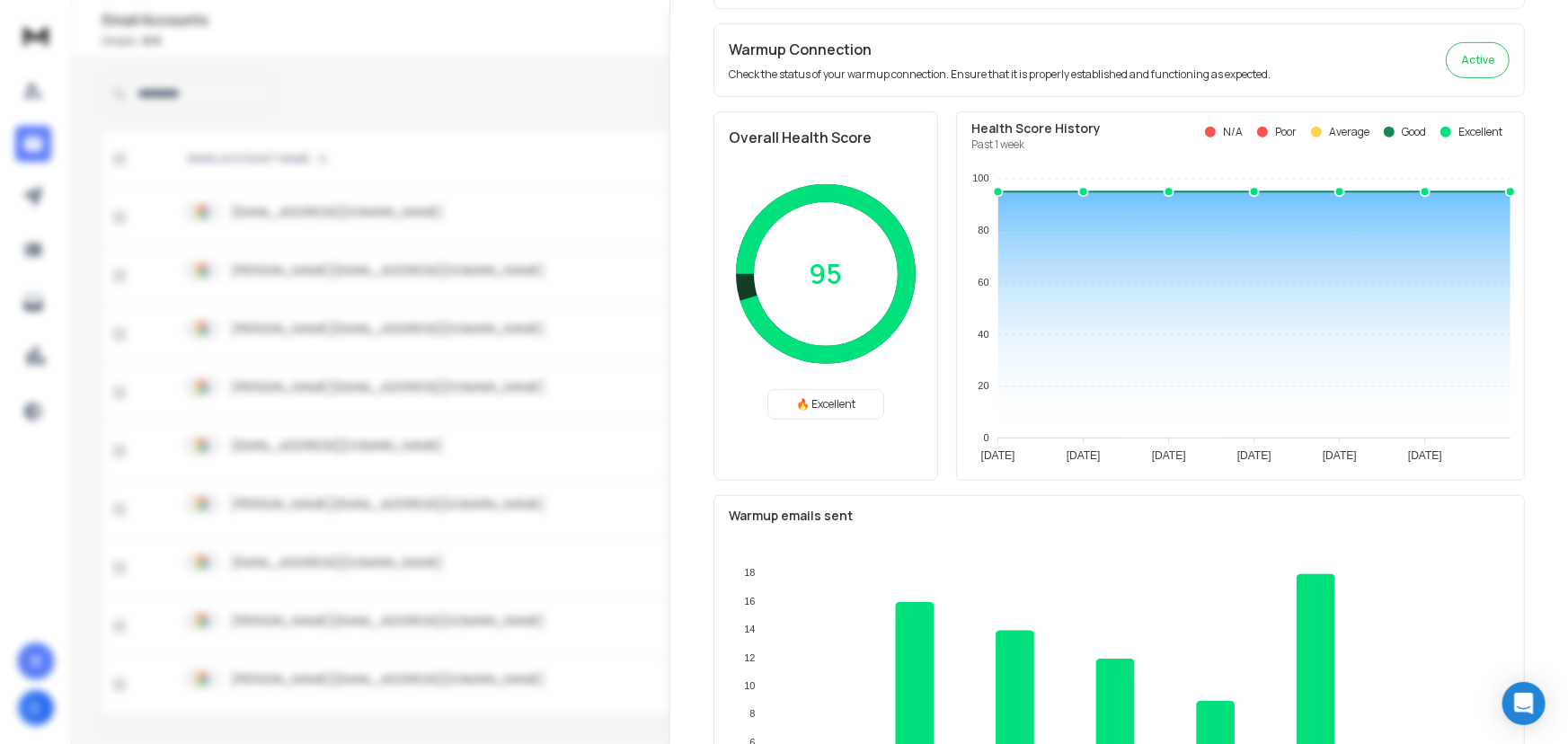
click at [323, 442] on div at bounding box center [784, 372] width 1568 height 744
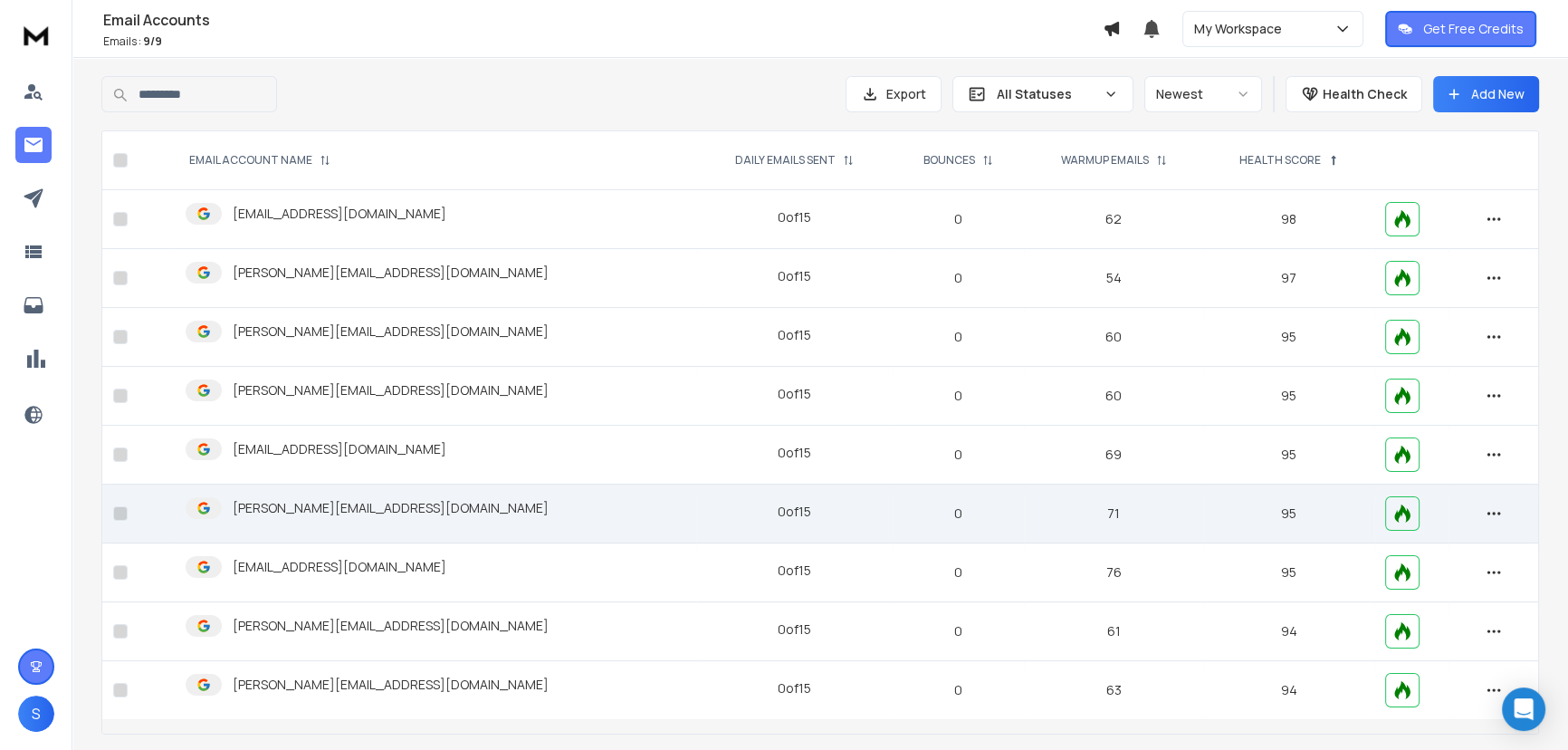
click at [446, 514] on div "[PERSON_NAME][EMAIL_ADDRESS][DOMAIN_NAME]" at bounding box center [435, 508] width 500 height 21
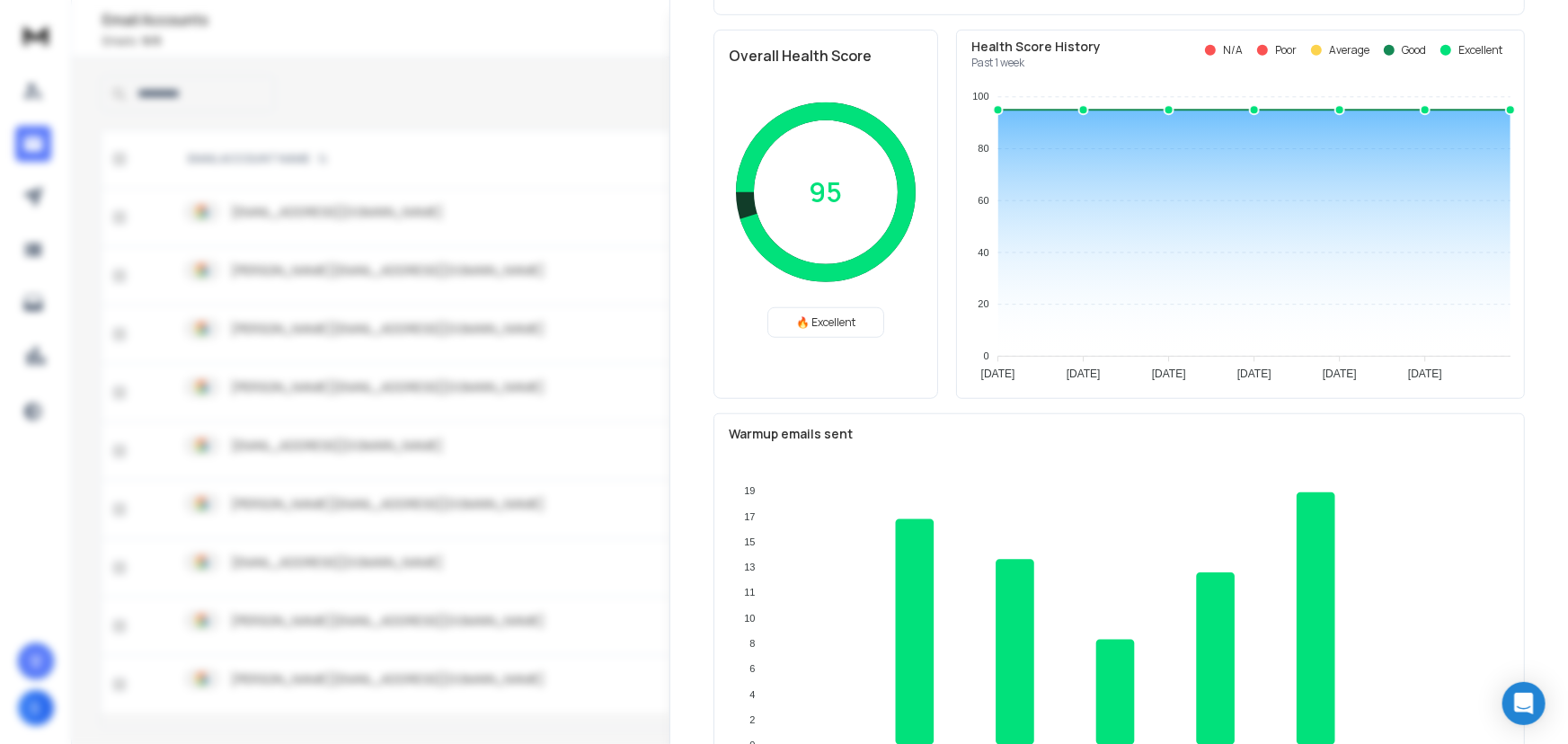
scroll to position [680, 0]
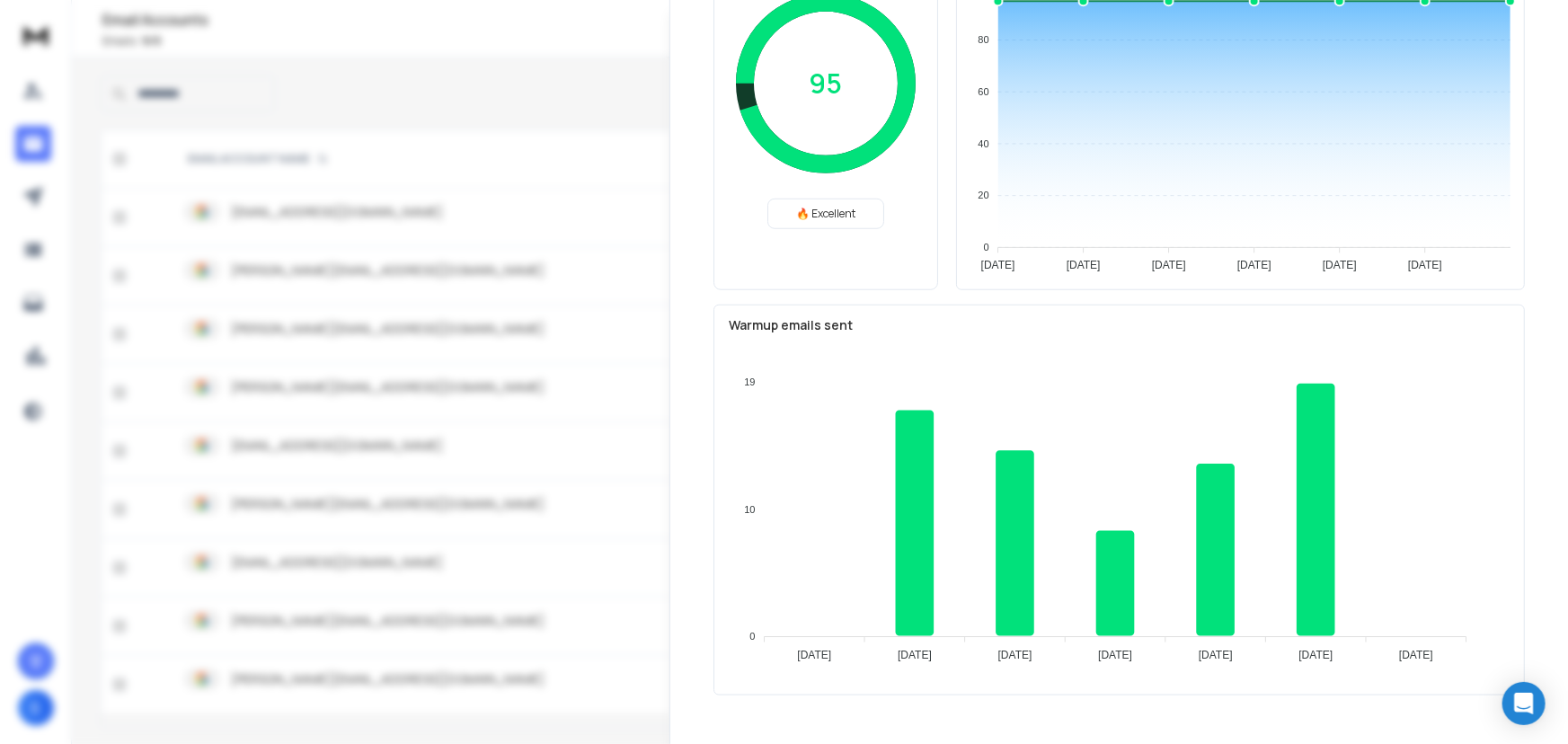
click at [456, 501] on div at bounding box center [784, 372] width 1568 height 744
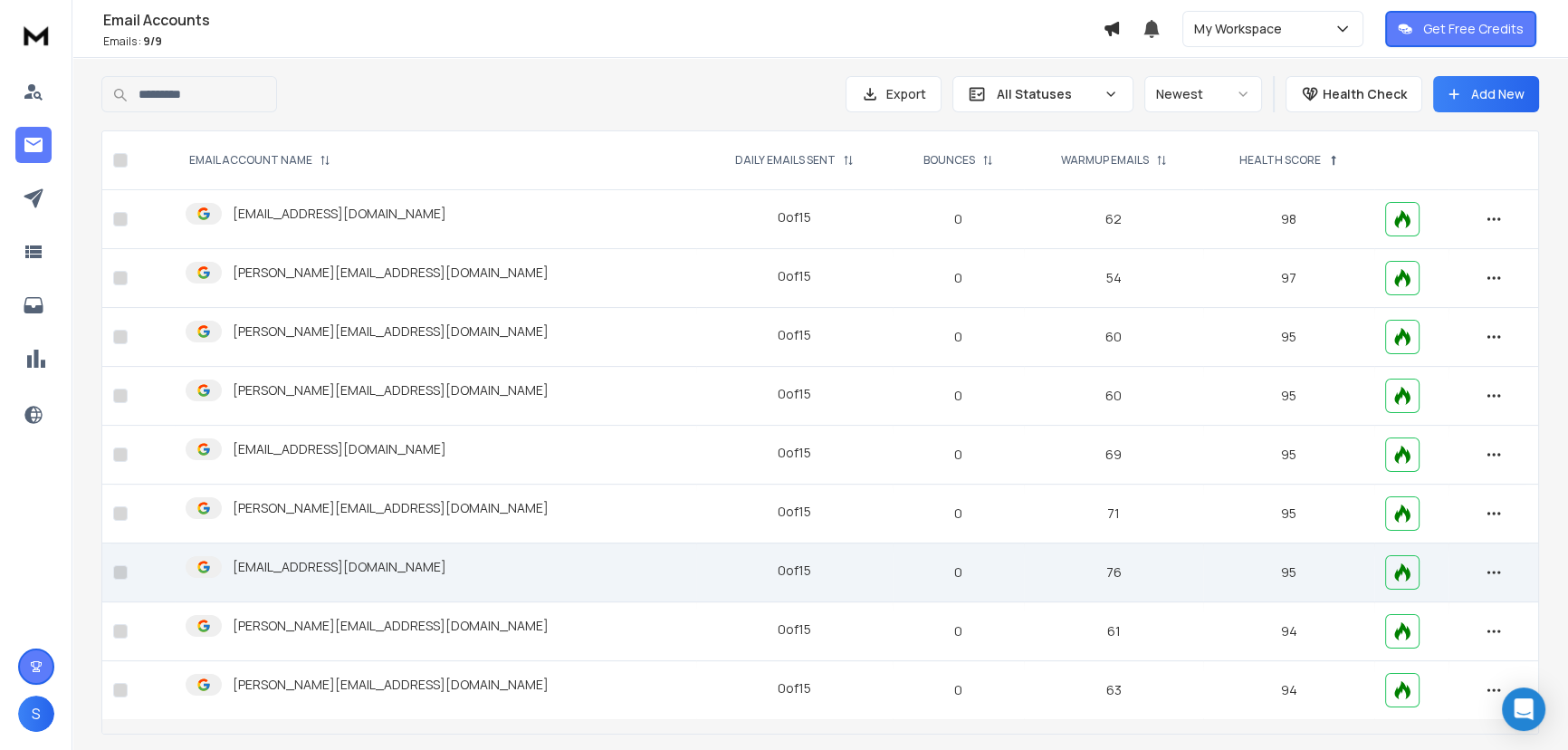
click at [461, 543] on td "[EMAIL_ADDRESS][DOMAIN_NAME]" at bounding box center [436, 572] width 521 height 59
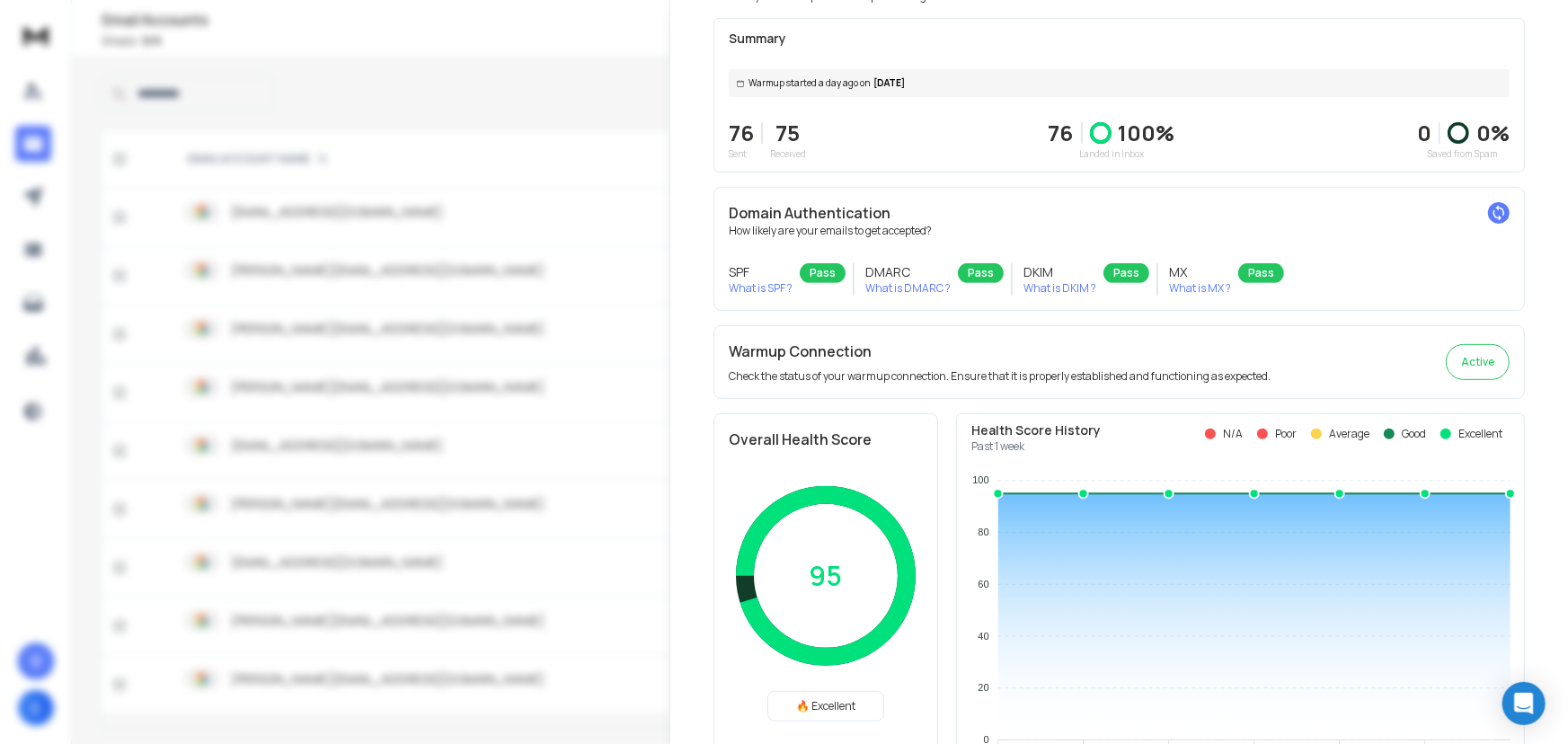
scroll to position [108, 0]
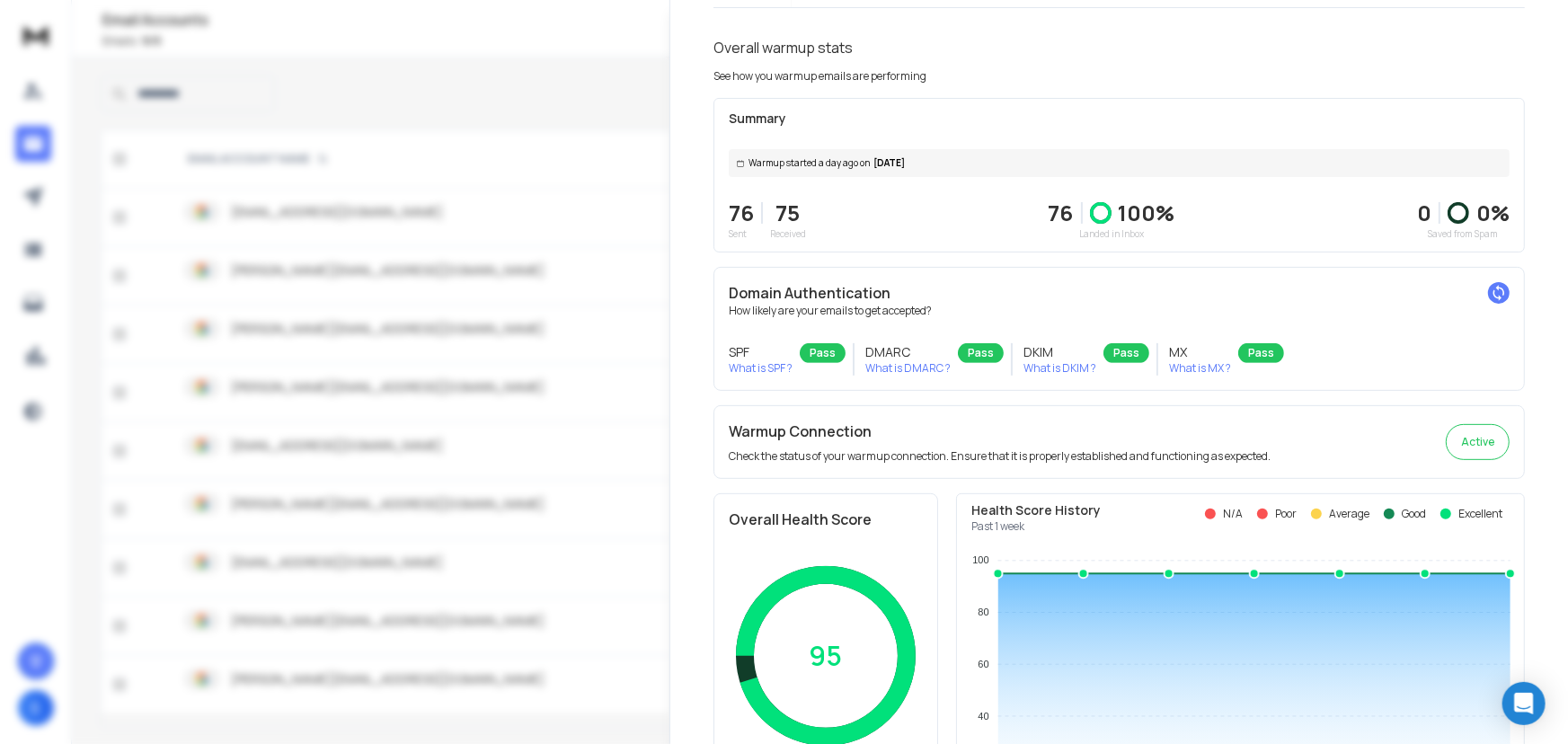
click at [484, 647] on div at bounding box center [784, 372] width 1568 height 744
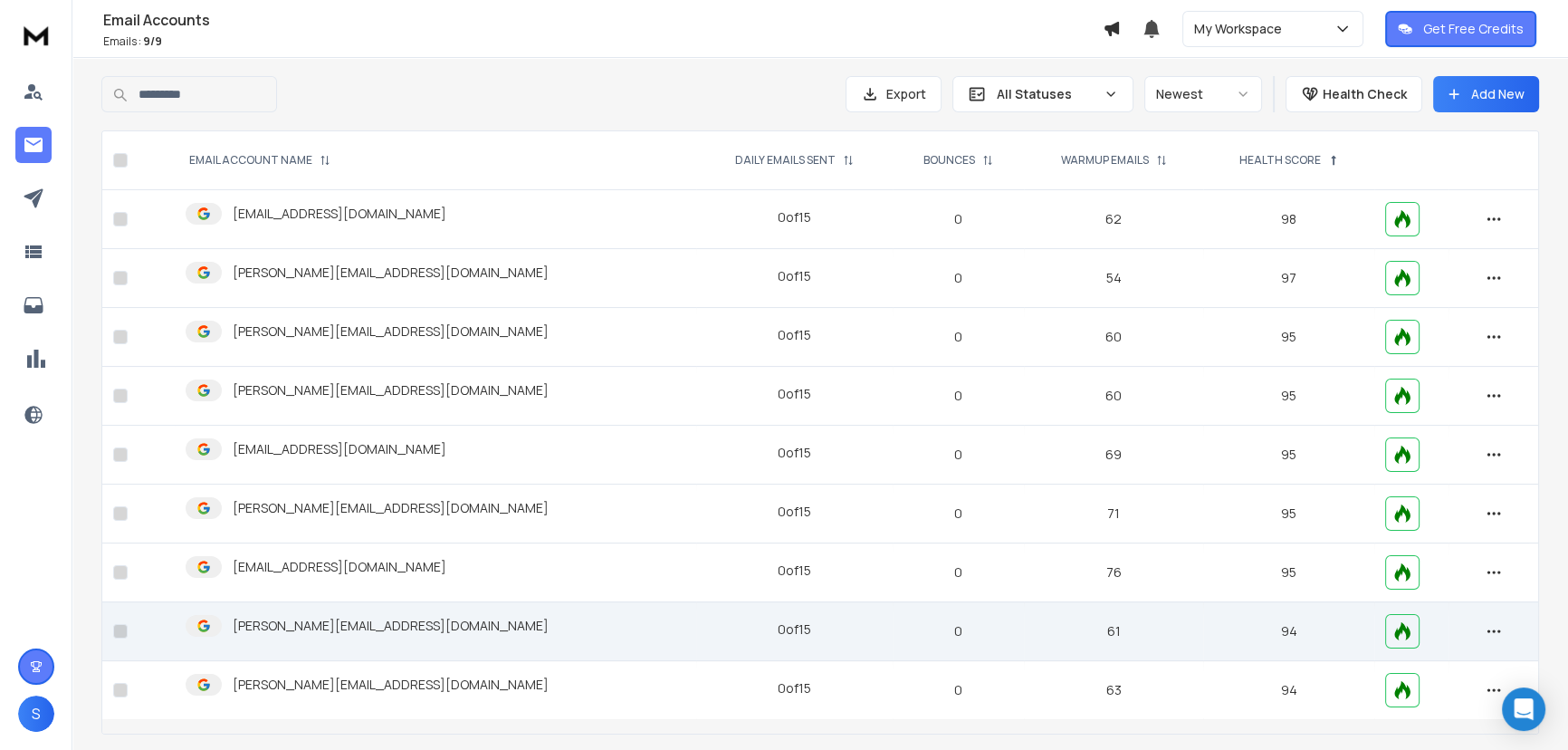
click at [486, 646] on td "[PERSON_NAME][EMAIL_ADDRESS][DOMAIN_NAME]" at bounding box center [436, 632] width 521 height 59
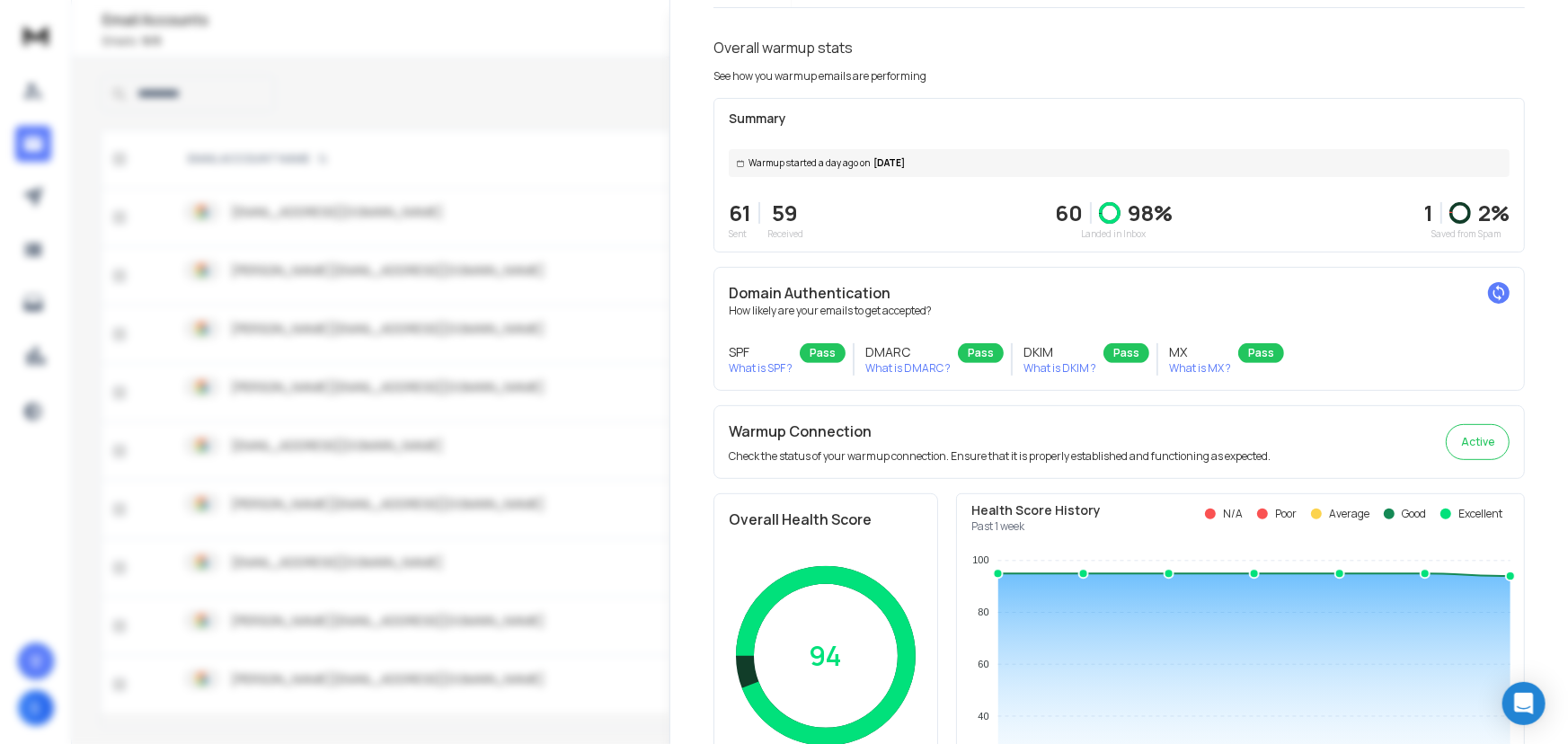
scroll to position [0, 0]
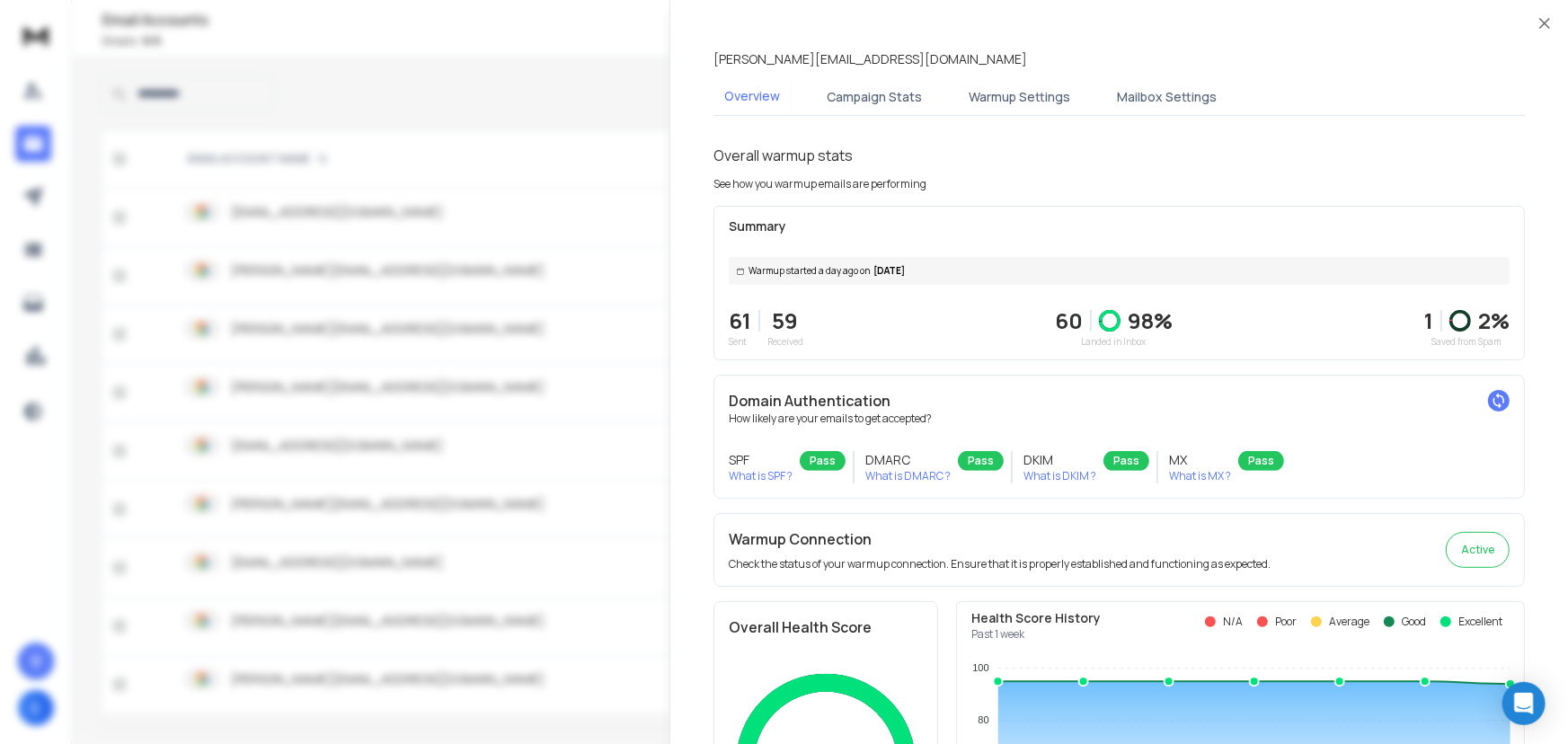
click at [785, 58] on p "[PERSON_NAME][EMAIL_ADDRESS][DOMAIN_NAME]" at bounding box center [869, 58] width 313 height 18
drag, startPoint x: 785, startPoint y: 58, endPoint x: 839, endPoint y: 58, distance: 54.0
click at [839, 58] on p "[PERSON_NAME][EMAIL_ADDRESS][DOMAIN_NAME]" at bounding box center [869, 58] width 313 height 18
click at [1090, 29] on div "[PERSON_NAME][EMAIL_ADDRESS][DOMAIN_NAME] Overview Campaign Stats Warmup Settin…" at bounding box center [1119, 713] width 855 height 1383
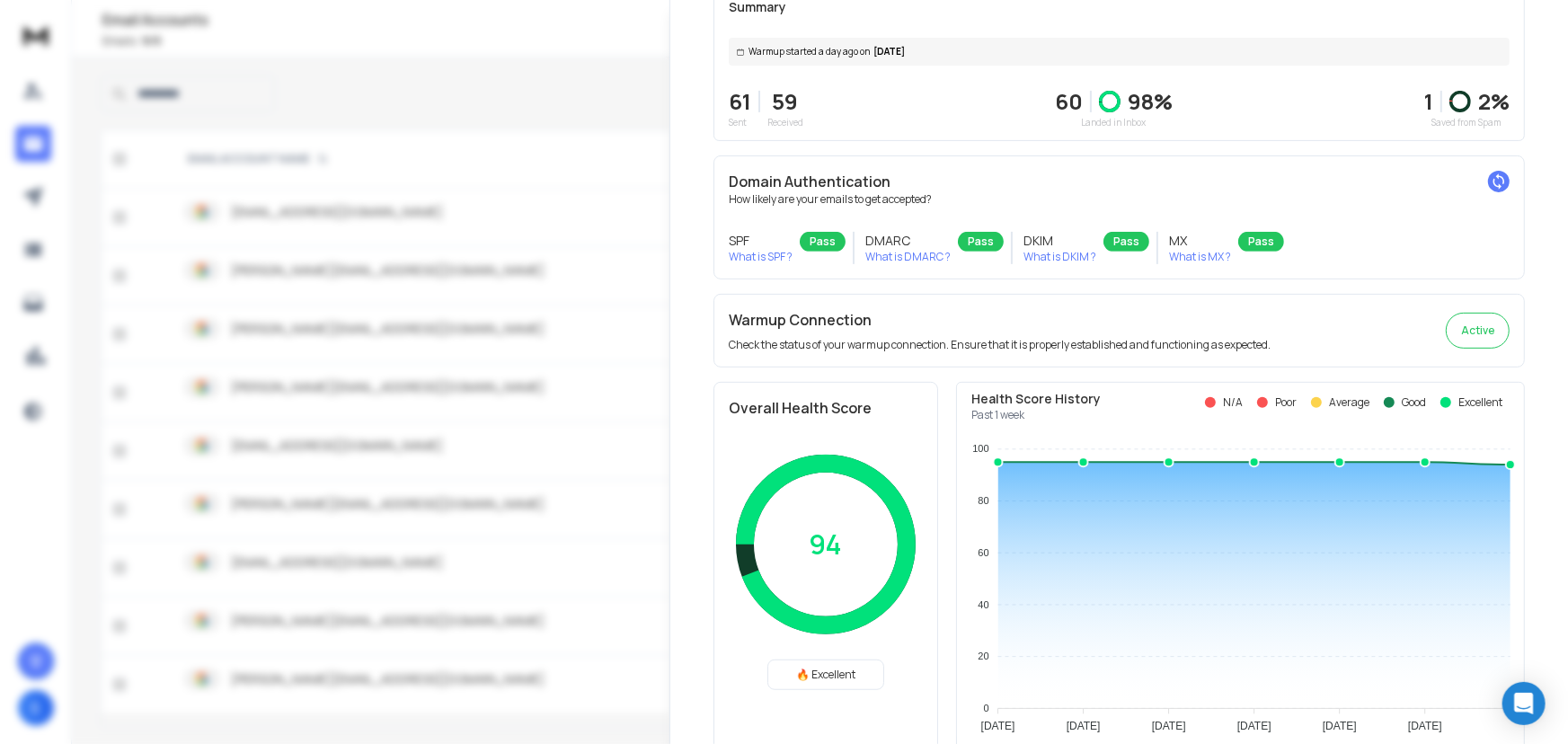
scroll to position [189, 0]
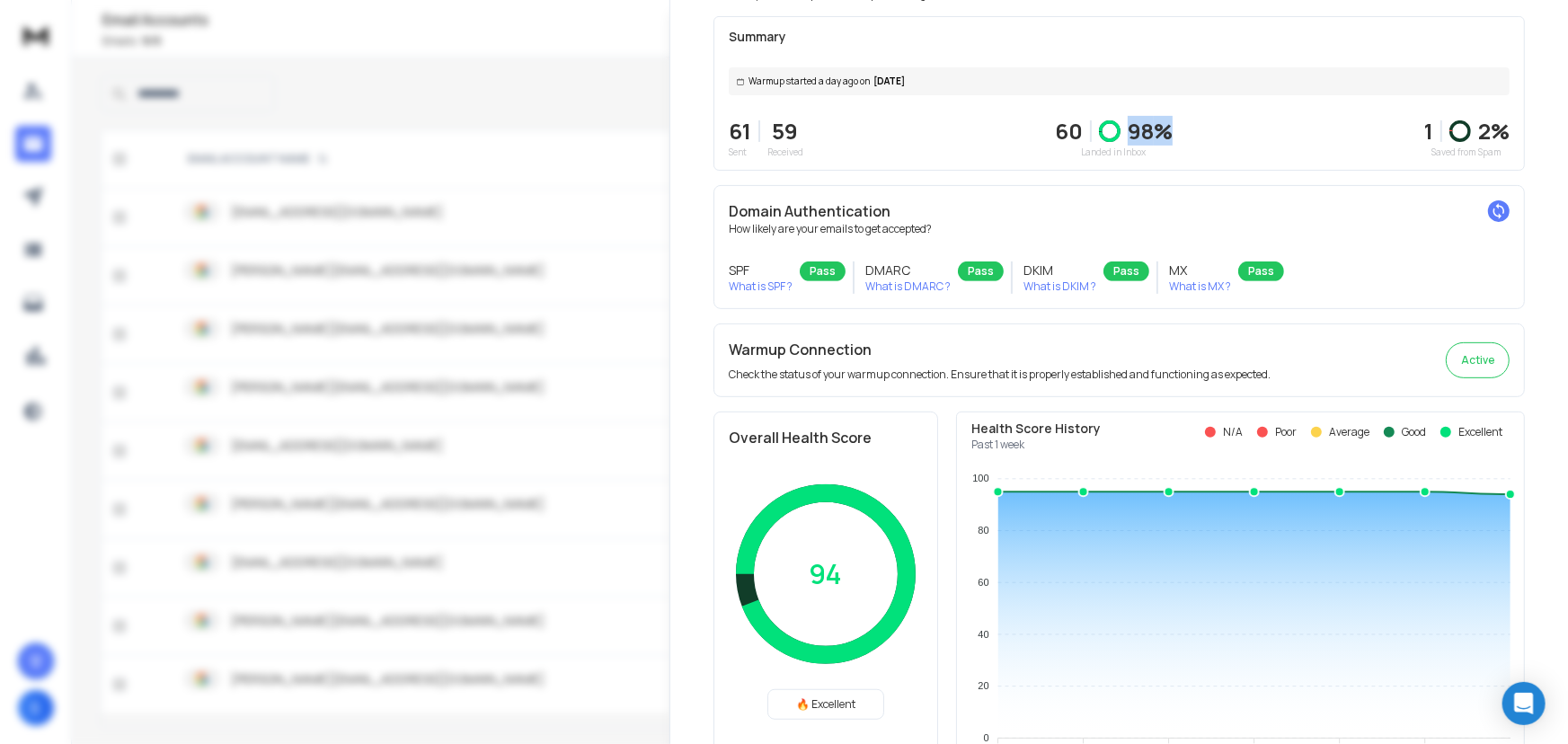
drag, startPoint x: 1125, startPoint y: 128, endPoint x: 1273, endPoint y: 129, distance: 148.0
click at [1273, 129] on div "61 Sent 59 Received 60 98 % Landed in Inbox 1 2 % Saved from Spam" at bounding box center [1118, 138] width 781 height 43
click at [1313, 185] on div "Domain Authentication How likely are your emails to get accepted? SPF What is S…" at bounding box center [1119, 247] width 811 height 124
